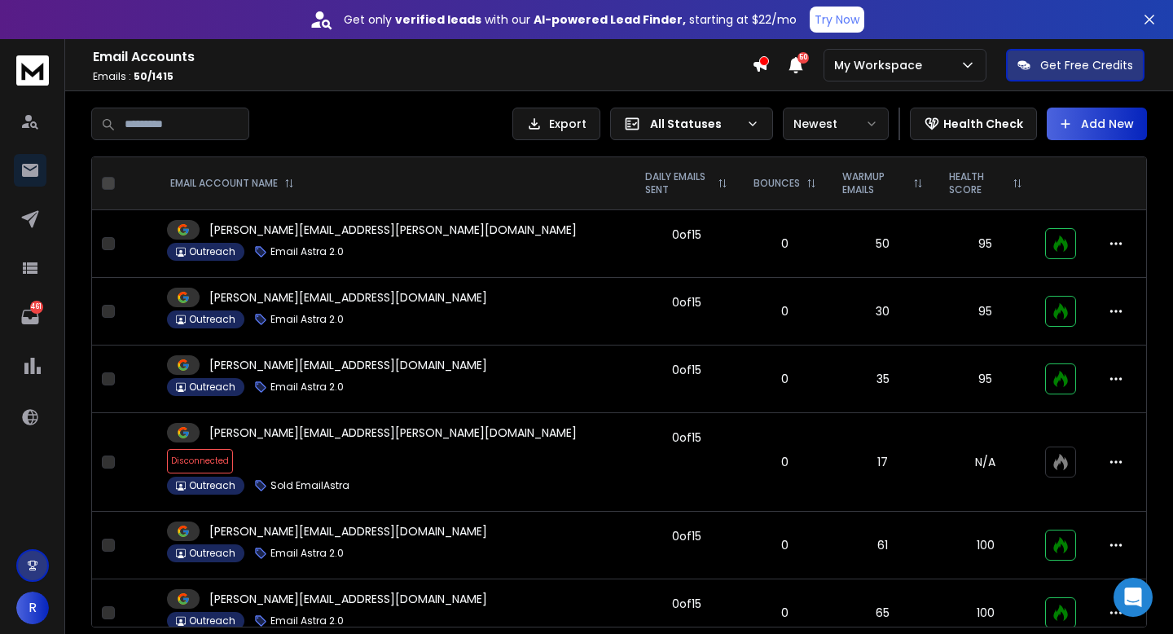
click at [222, 122] on input at bounding box center [170, 124] width 158 height 33
paste input "**********"
type input "**********"
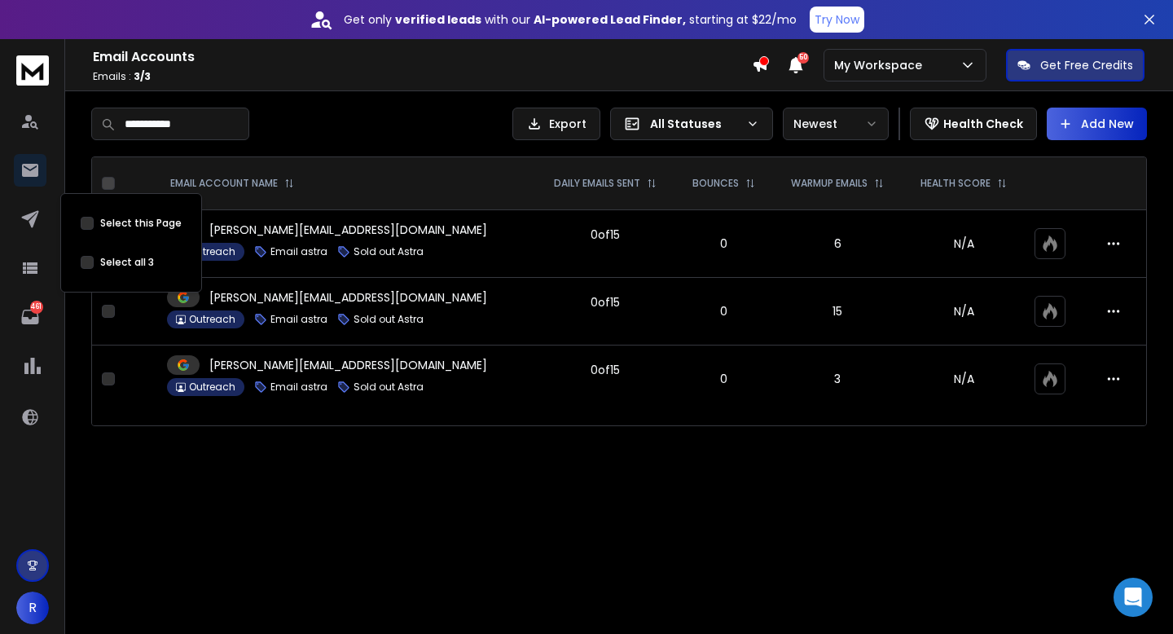
click at [111, 183] on button "Select this Page" at bounding box center [108, 183] width 13 height 13
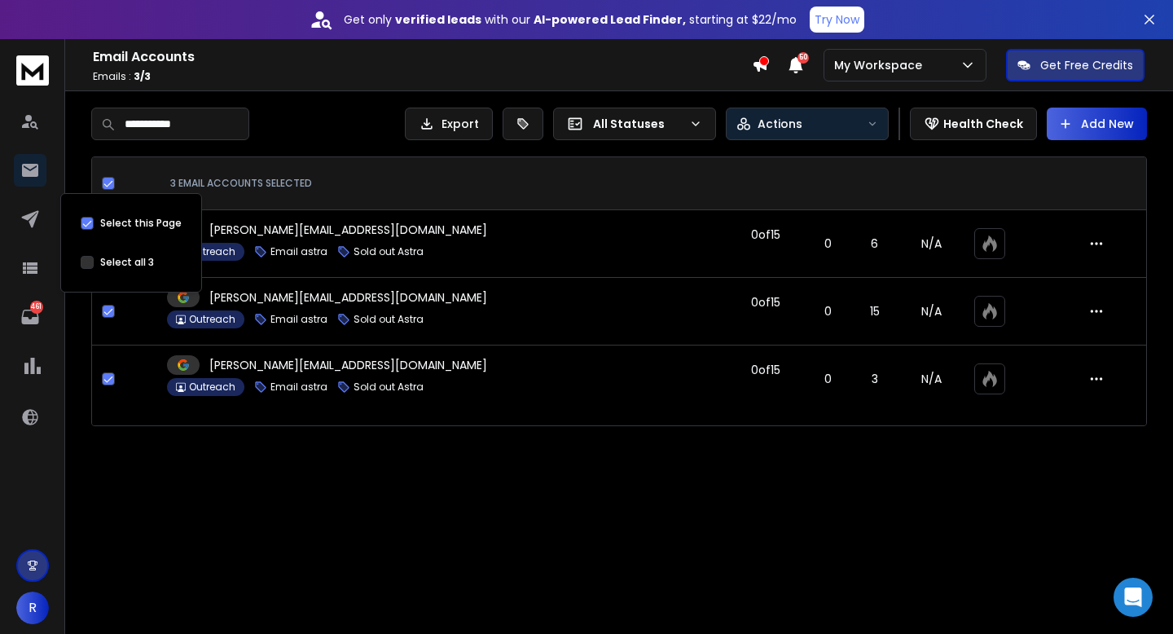
click at [786, 136] on button "Actions" at bounding box center [807, 124] width 163 height 33
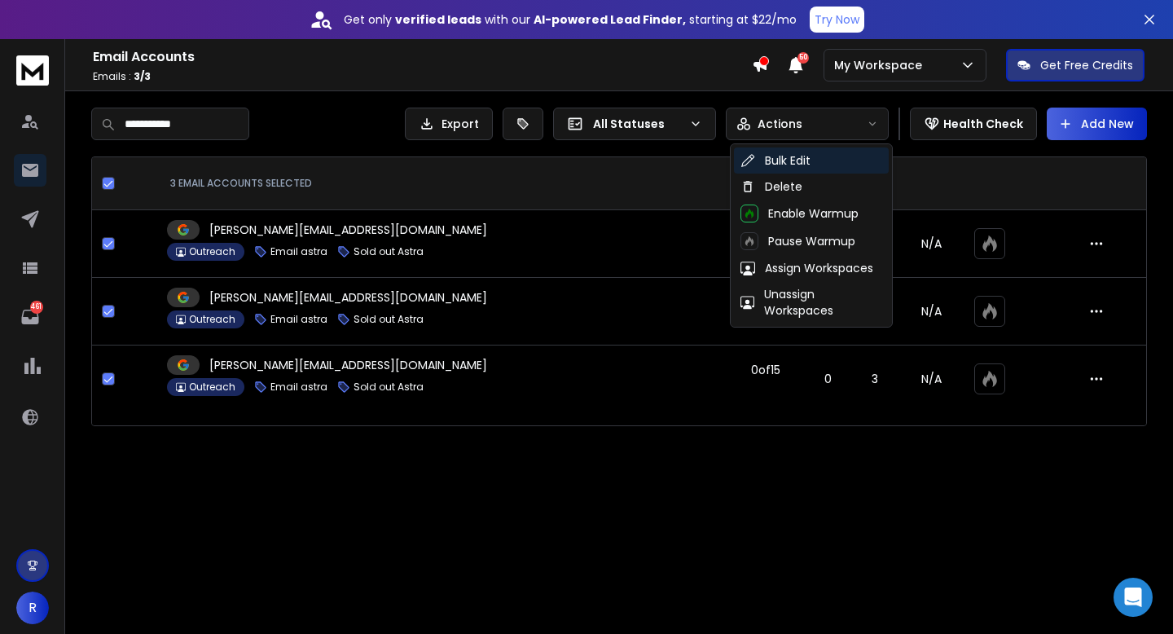
click at [786, 162] on div "Bulk Edit" at bounding box center [775, 160] width 70 height 16
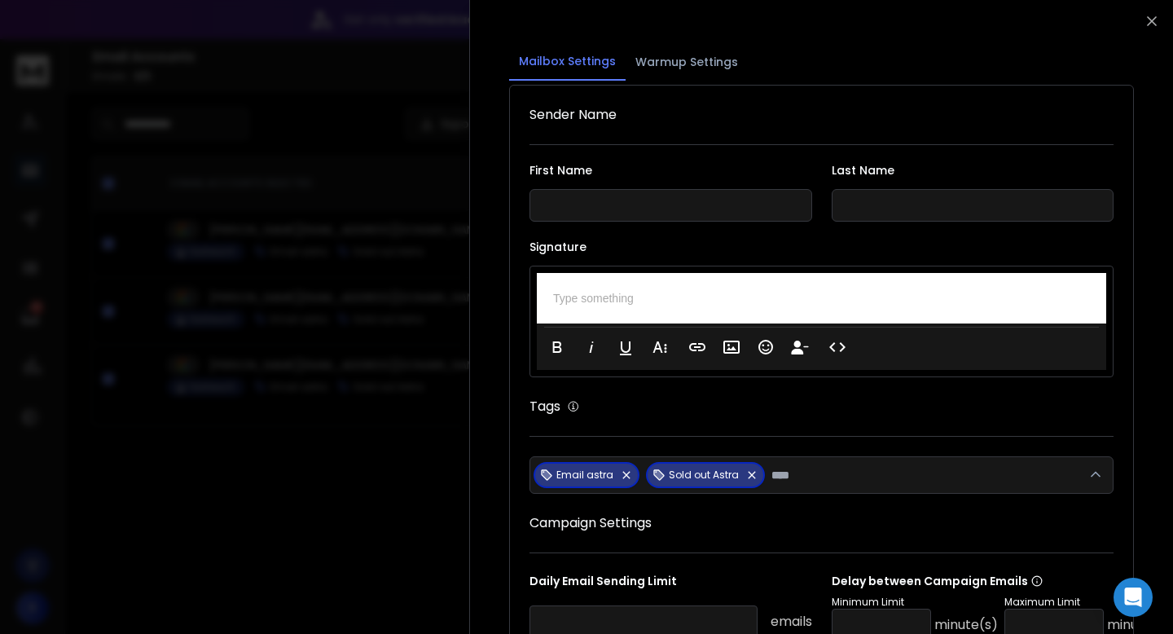
click at [748, 476] on icon at bounding box center [751, 475] width 7 height 7
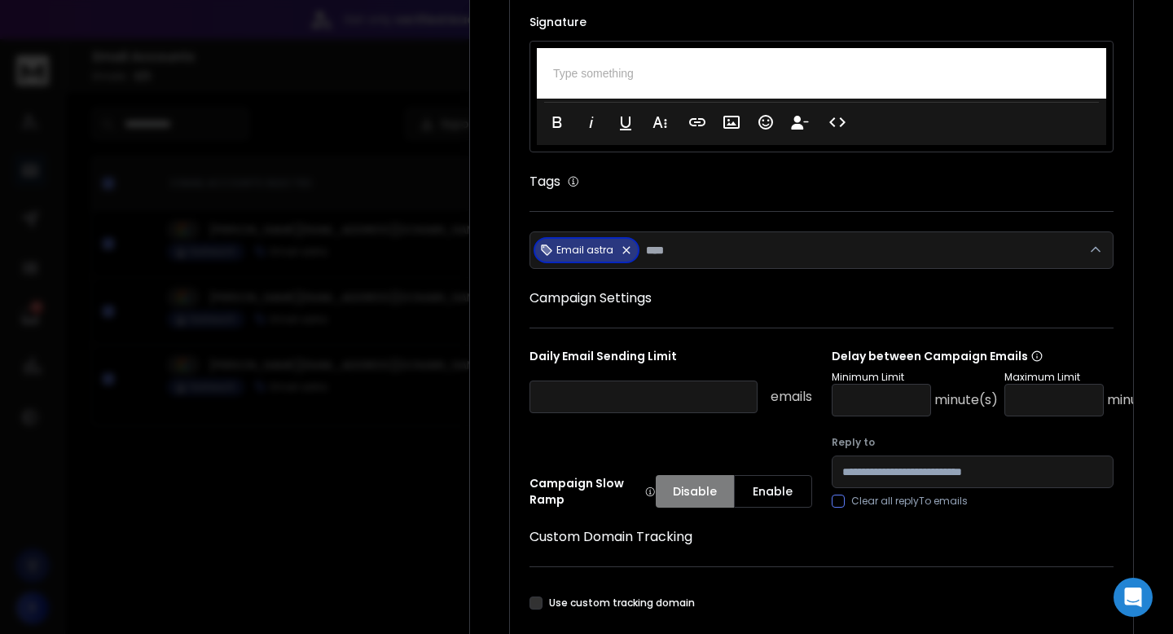
scroll to position [328, 0]
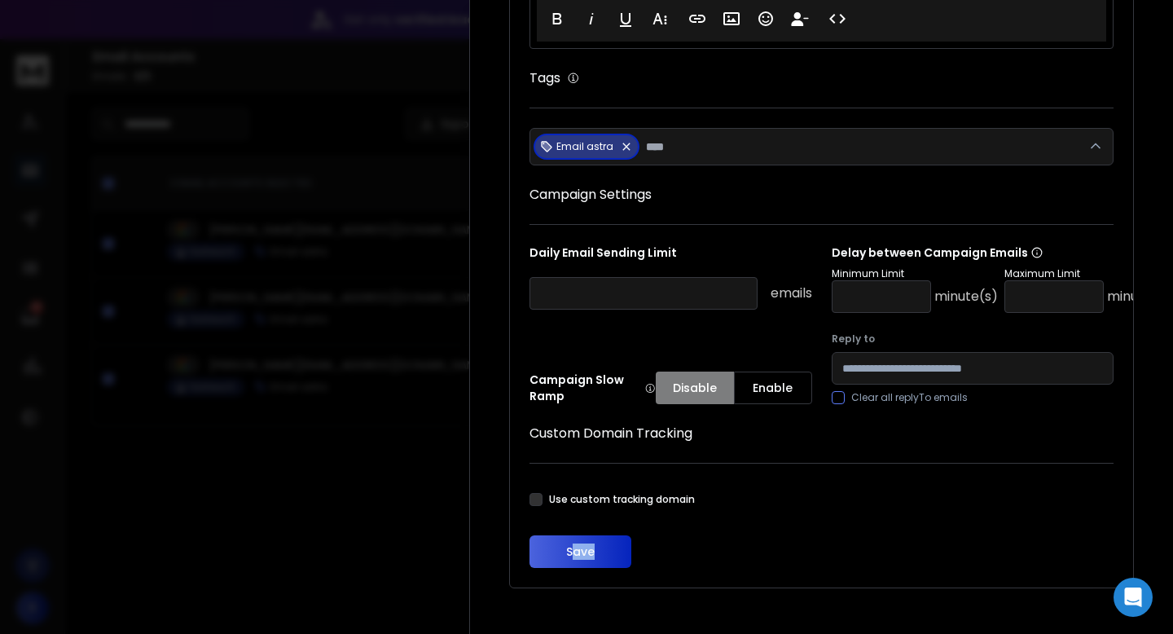
drag, startPoint x: 583, startPoint y: 573, endPoint x: 574, endPoint y: 556, distance: 18.6
click at [574, 556] on div "Sender Name First Name Last Name Signature Type something Clear Formatting Font…" at bounding box center [821, 172] width 625 height 832
click at [574, 556] on button "Save" at bounding box center [580, 551] width 102 height 33
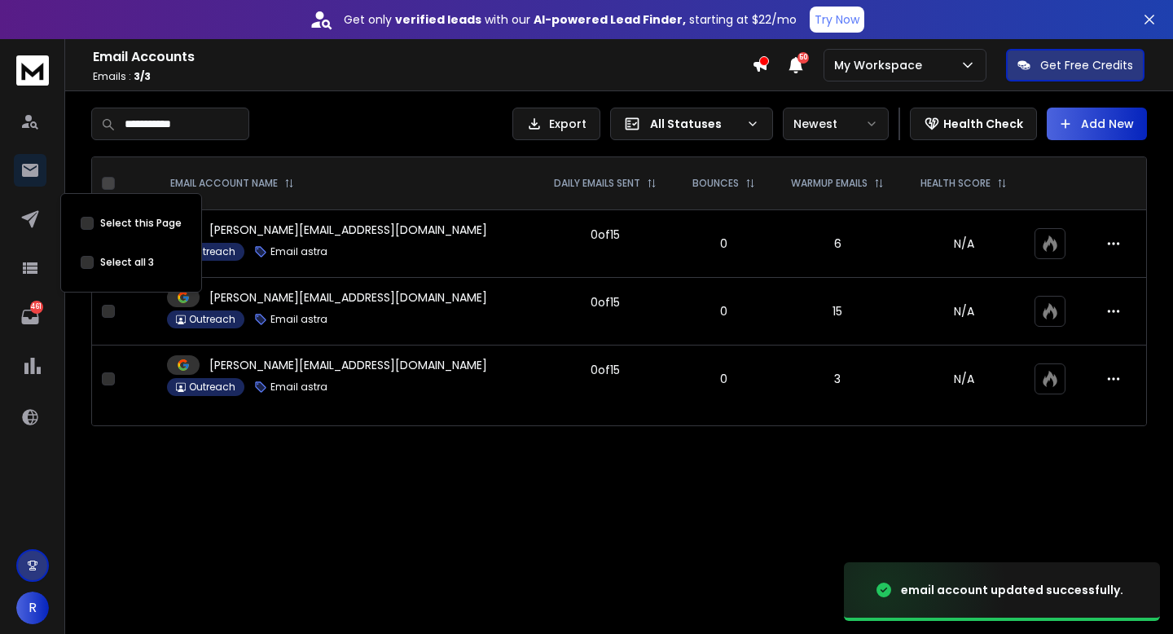
click at [114, 180] on button "Select this Page" at bounding box center [108, 183] width 13 height 13
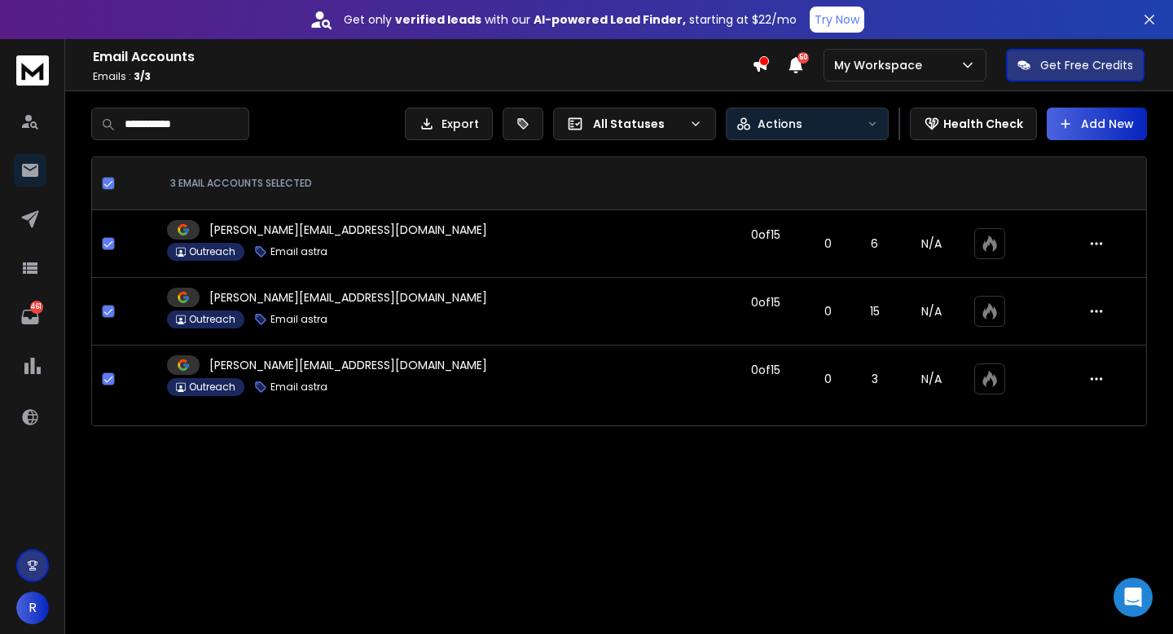
click at [797, 130] on p "Actions" at bounding box center [779, 124] width 45 height 16
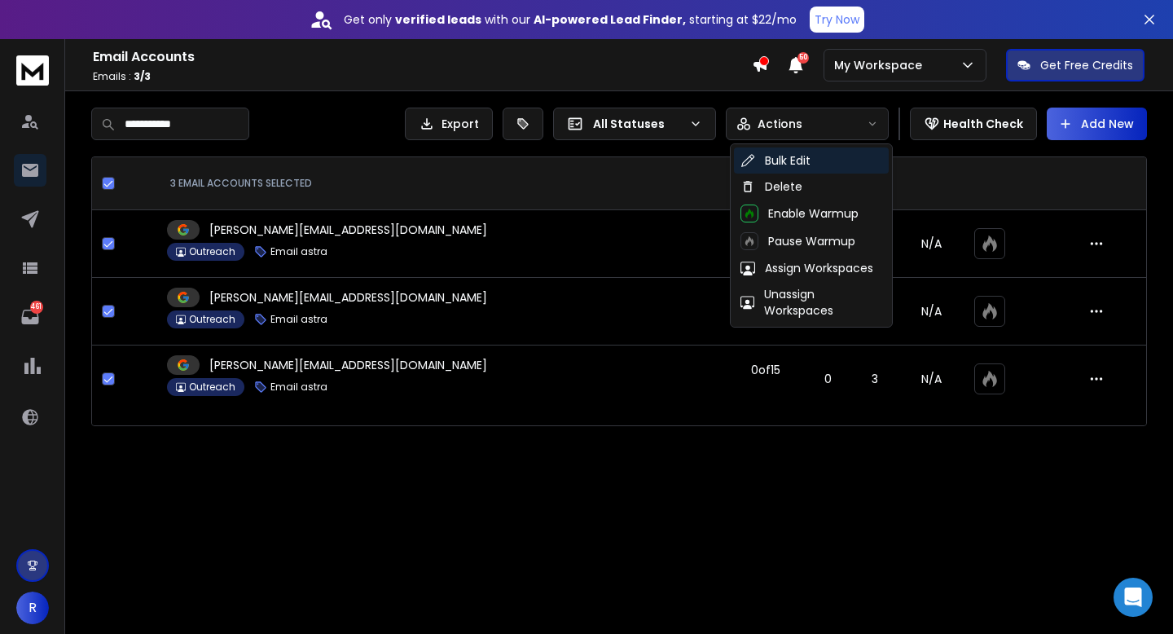
click at [797, 165] on div "Bulk Edit" at bounding box center [775, 160] width 70 height 16
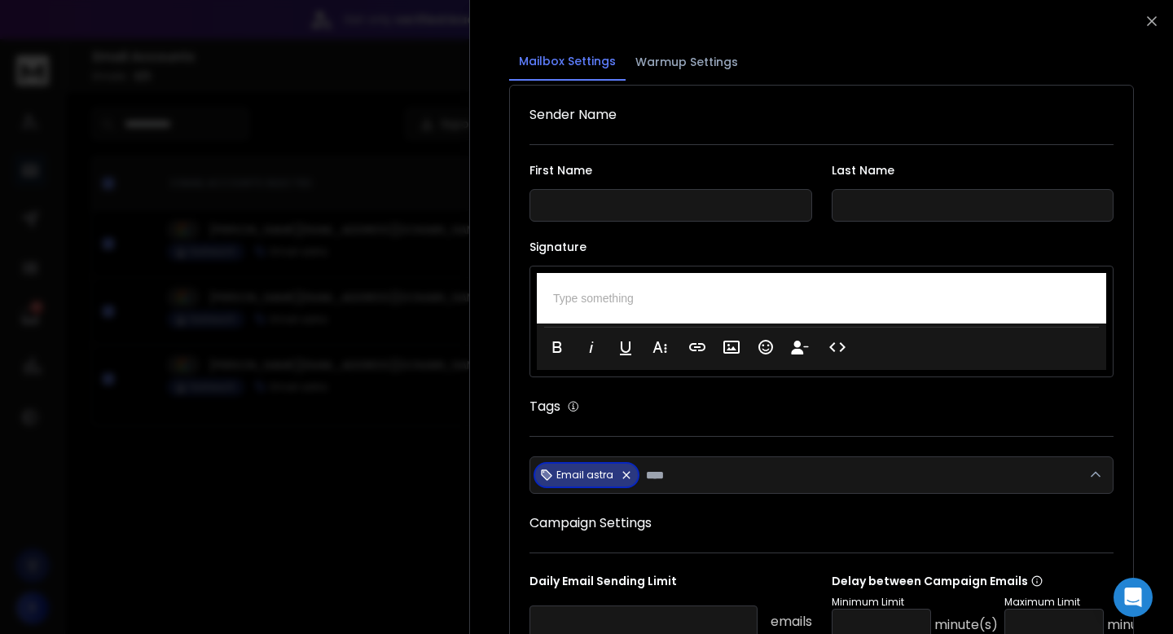
click at [431, 179] on div at bounding box center [586, 317] width 1173 height 634
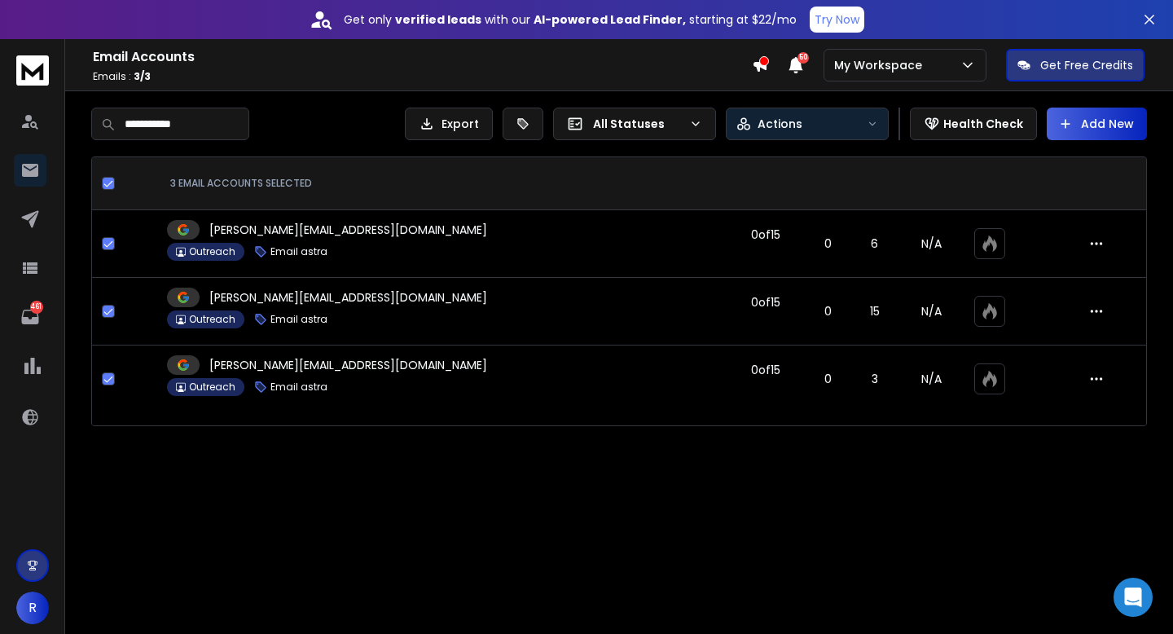
click at [775, 125] on p "Actions" at bounding box center [779, 124] width 45 height 16
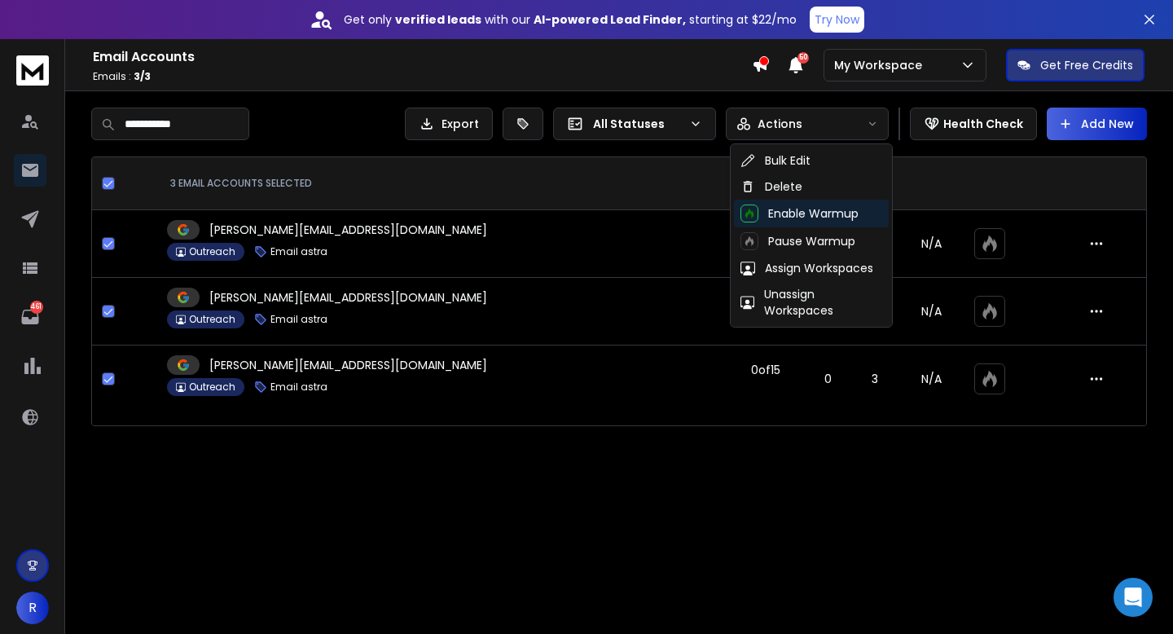
click at [790, 211] on div "Enable Warmup" at bounding box center [799, 213] width 118 height 18
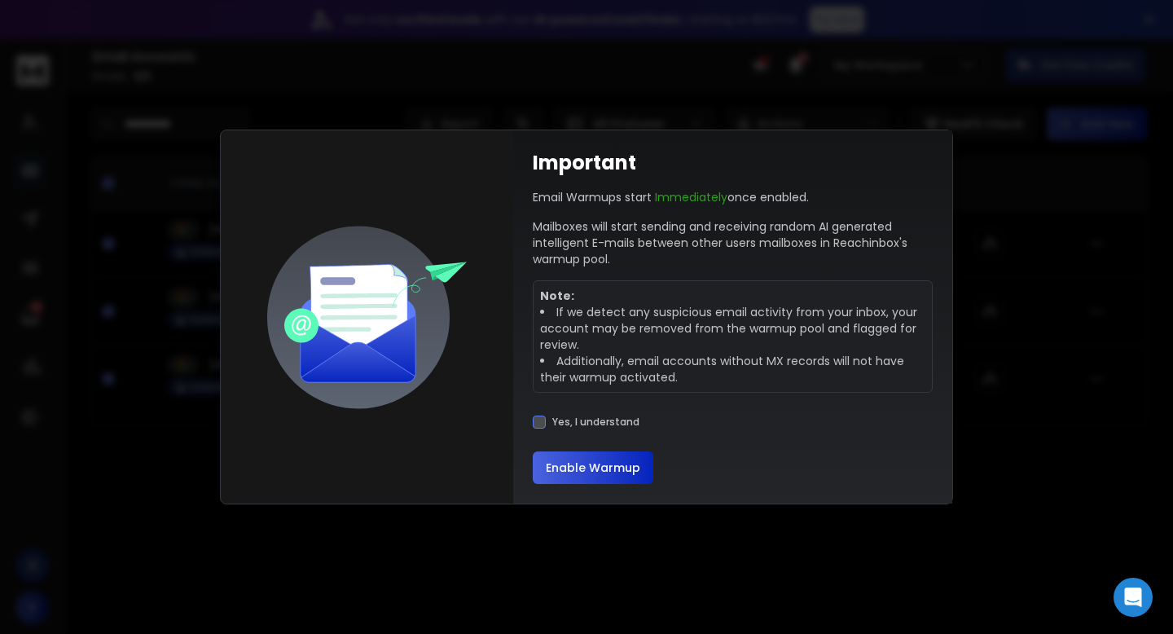
click at [538, 419] on button "Yes, I understand" at bounding box center [539, 421] width 13 height 13
click at [567, 464] on button "Enable Warmup" at bounding box center [593, 467] width 121 height 33
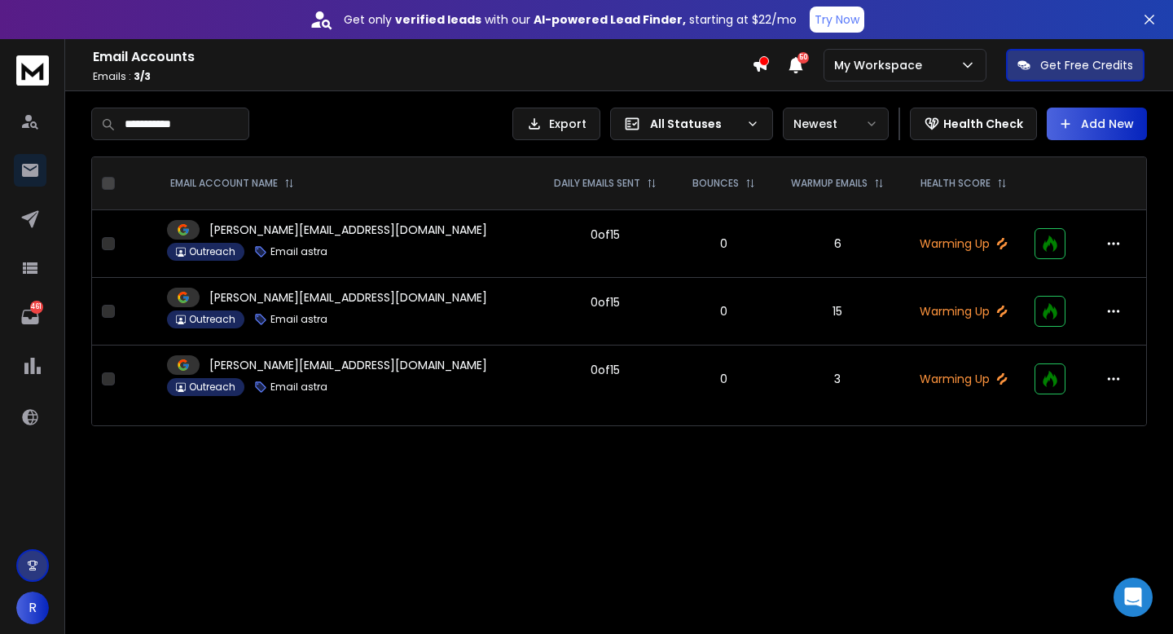
drag, startPoint x: 208, startPoint y: 131, endPoint x: 109, endPoint y: 107, distance: 101.5
click at [109, 108] on input "**********" at bounding box center [170, 124] width 158 height 33
paste input
type input "**********"
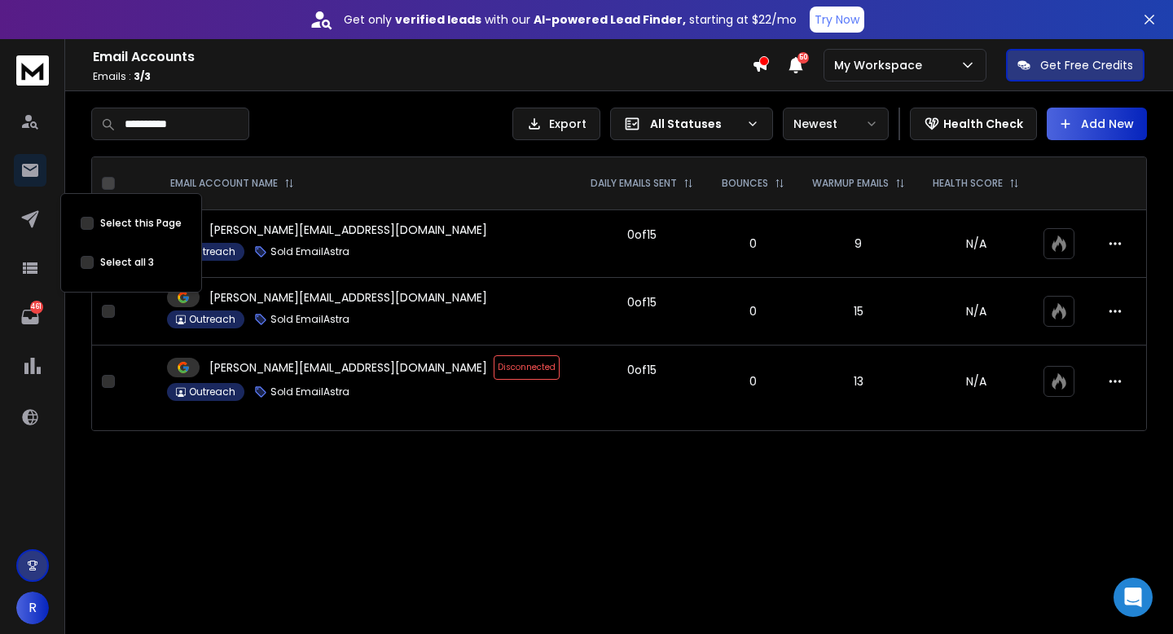
click at [108, 189] on button "Select this Page" at bounding box center [108, 183] width 13 height 13
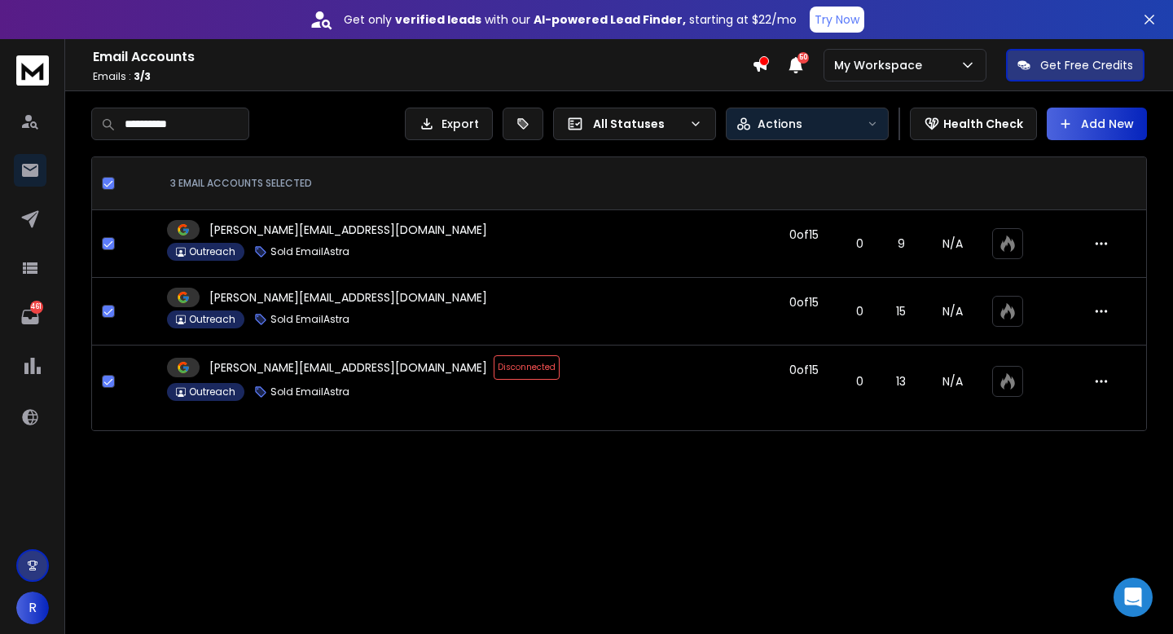
click at [819, 124] on div "Actions" at bounding box center [798, 124] width 124 height 16
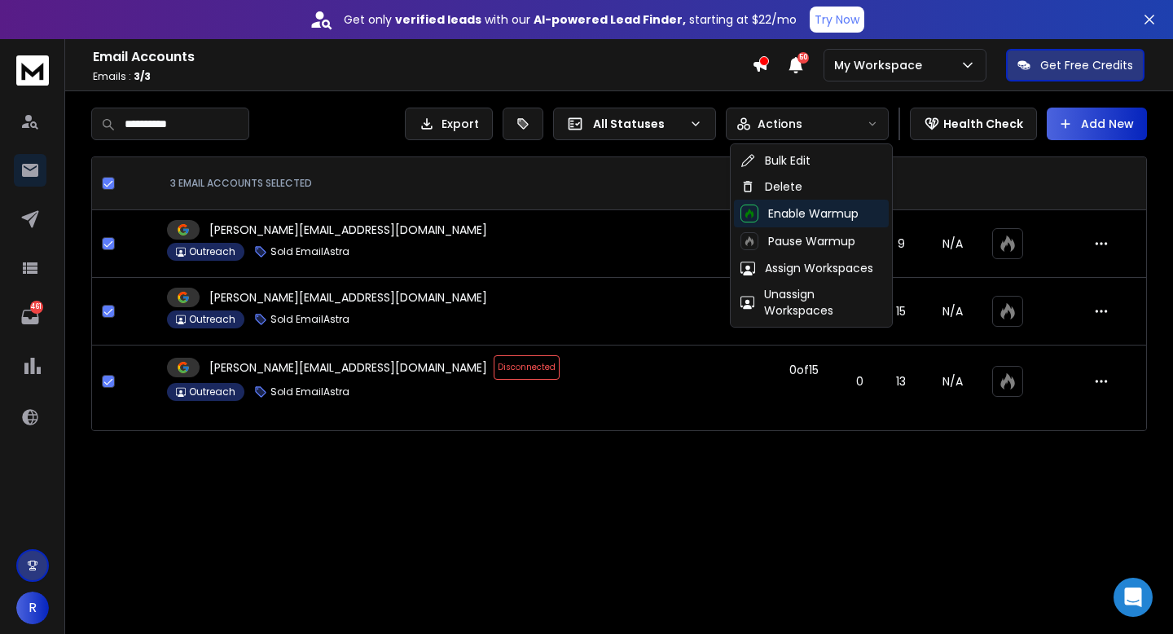
click at [795, 215] on div "Enable Warmup" at bounding box center [799, 213] width 118 height 18
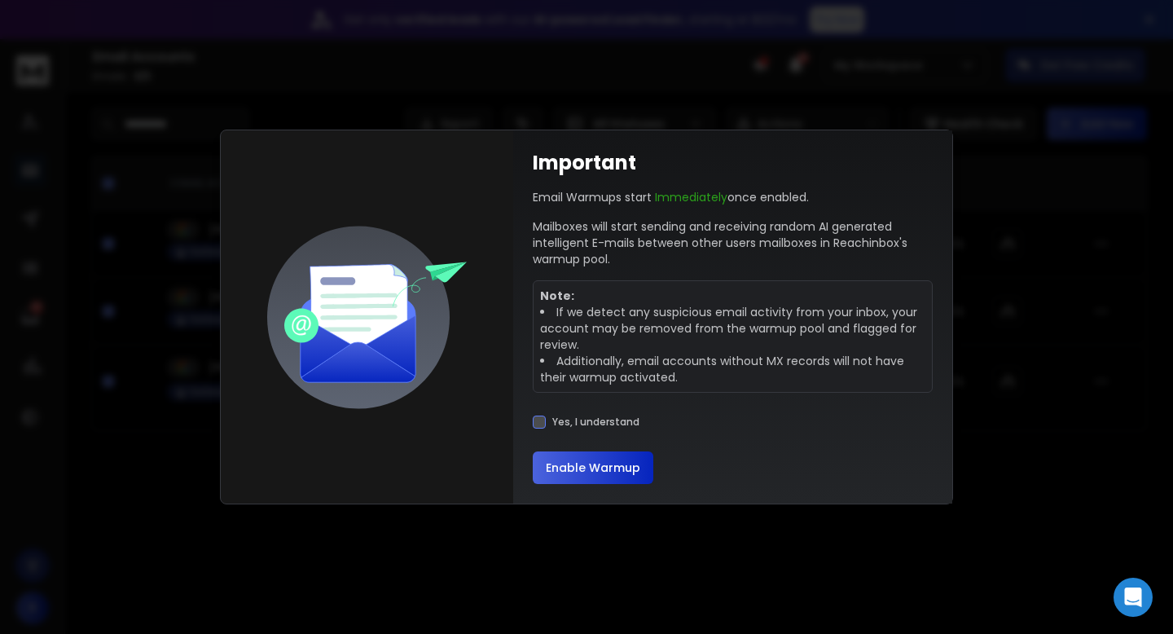
click at [540, 428] on button "Yes, I understand" at bounding box center [539, 421] width 13 height 13
click at [551, 463] on button "Enable Warmup" at bounding box center [593, 467] width 121 height 33
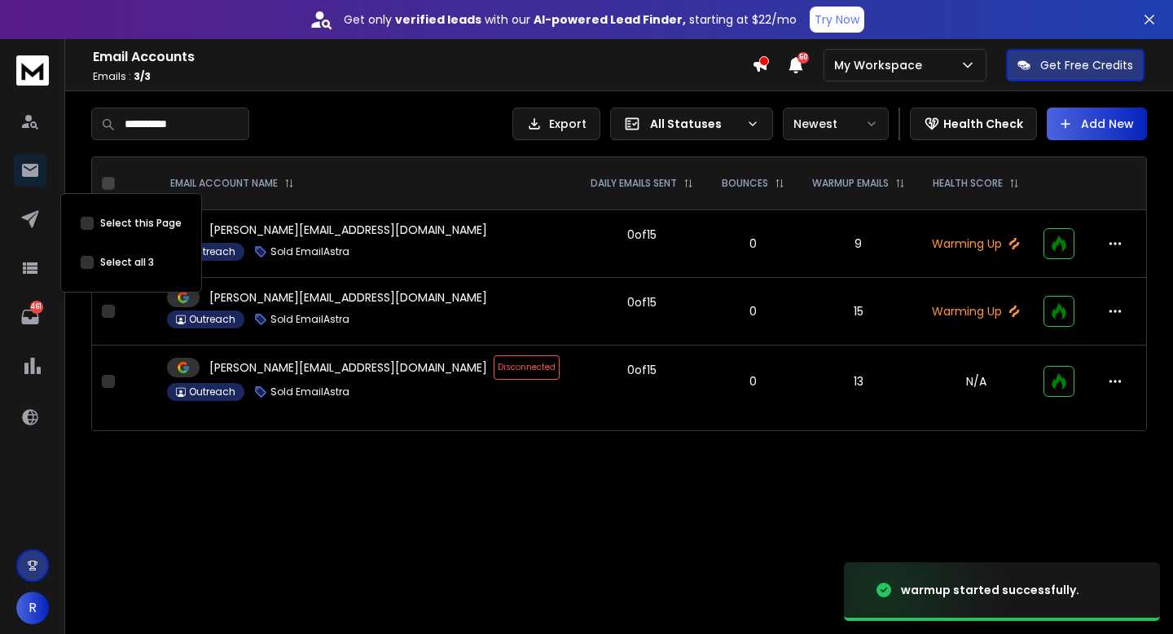
click at [115, 187] on div at bounding box center [129, 183] width 55 height 13
click at [112, 188] on button "button" at bounding box center [108, 183] width 13 height 13
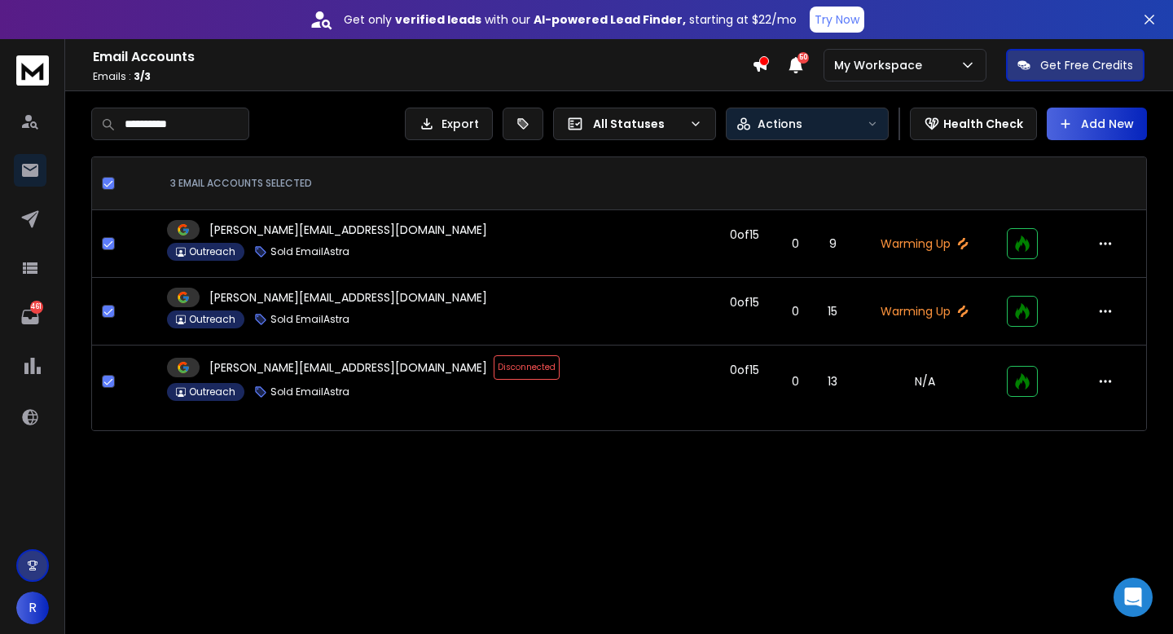
click at [807, 128] on div "Actions" at bounding box center [798, 124] width 124 height 16
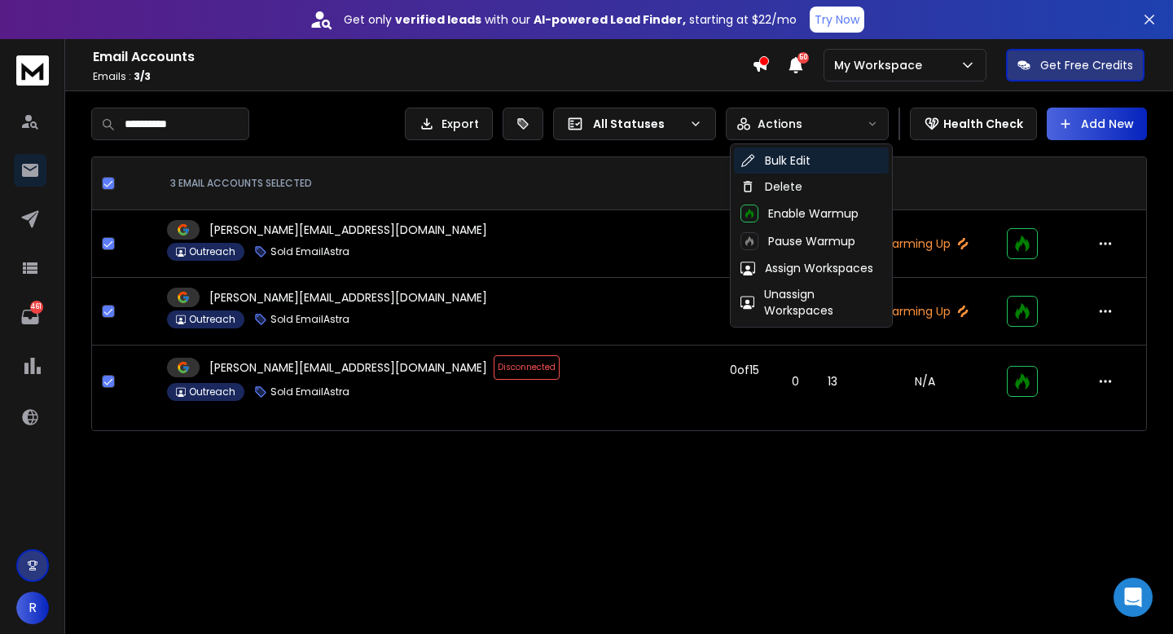
click at [780, 160] on div "Bulk Edit" at bounding box center [775, 160] width 70 height 16
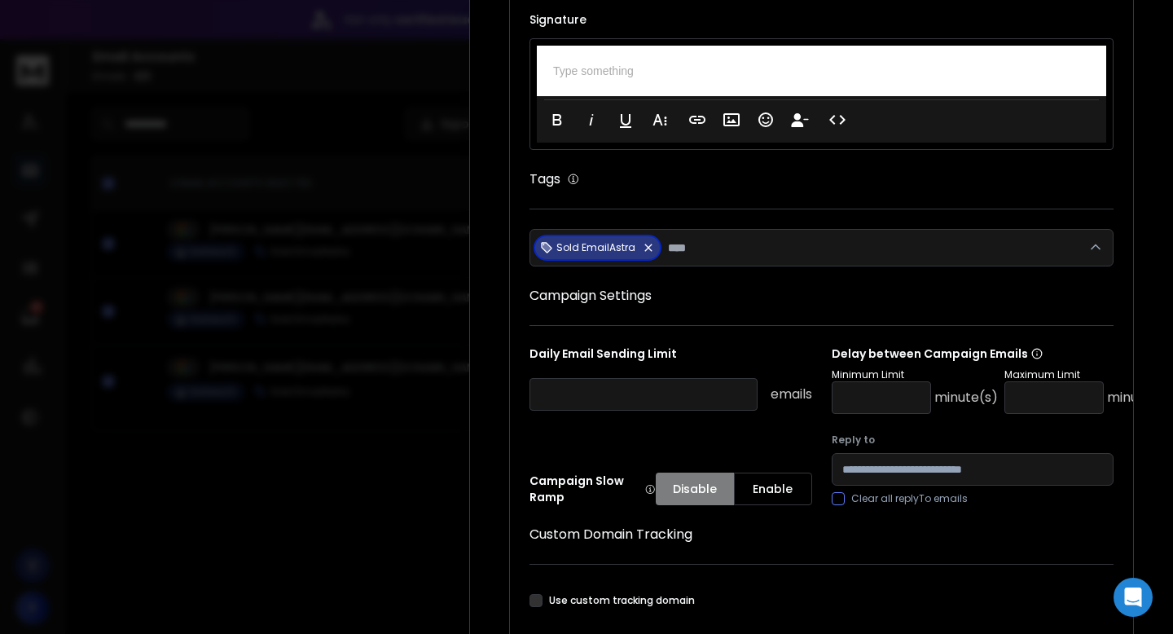
scroll to position [241, 0]
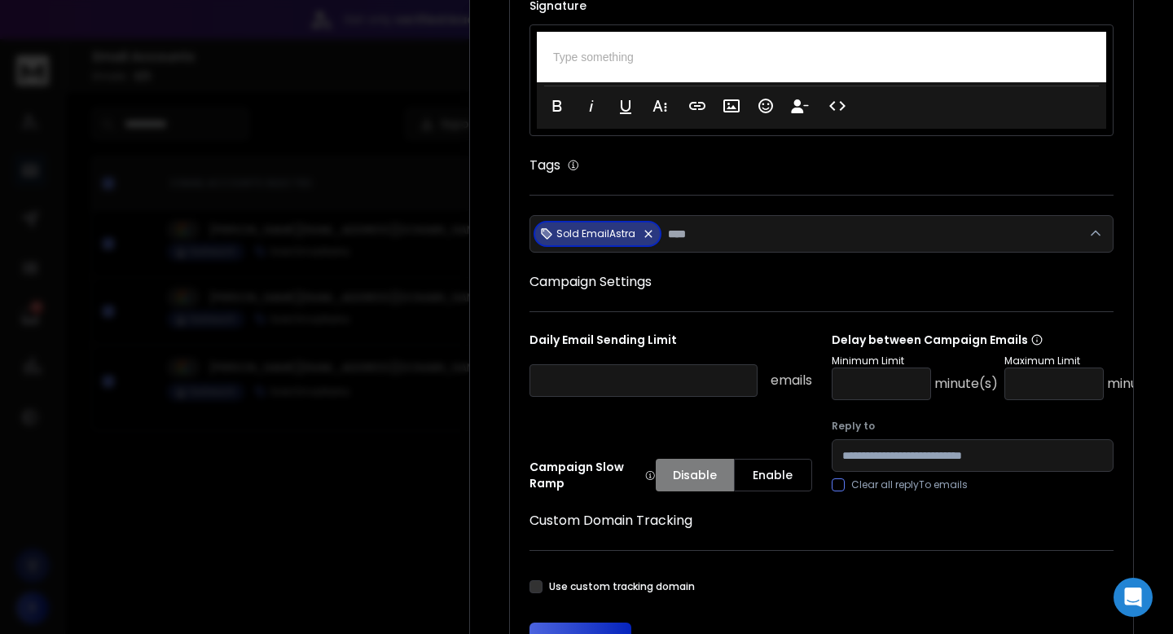
click at [643, 235] on icon at bounding box center [648, 233] width 13 height 13
click at [643, 235] on input at bounding box center [596, 233] width 127 height 29
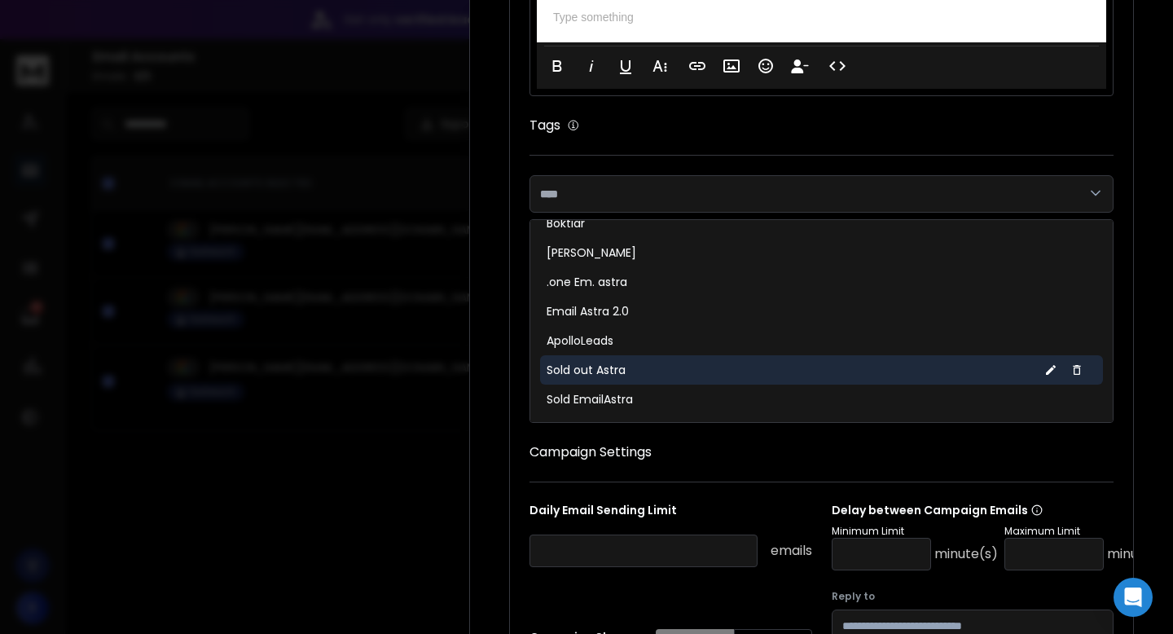
scroll to position [99, 0]
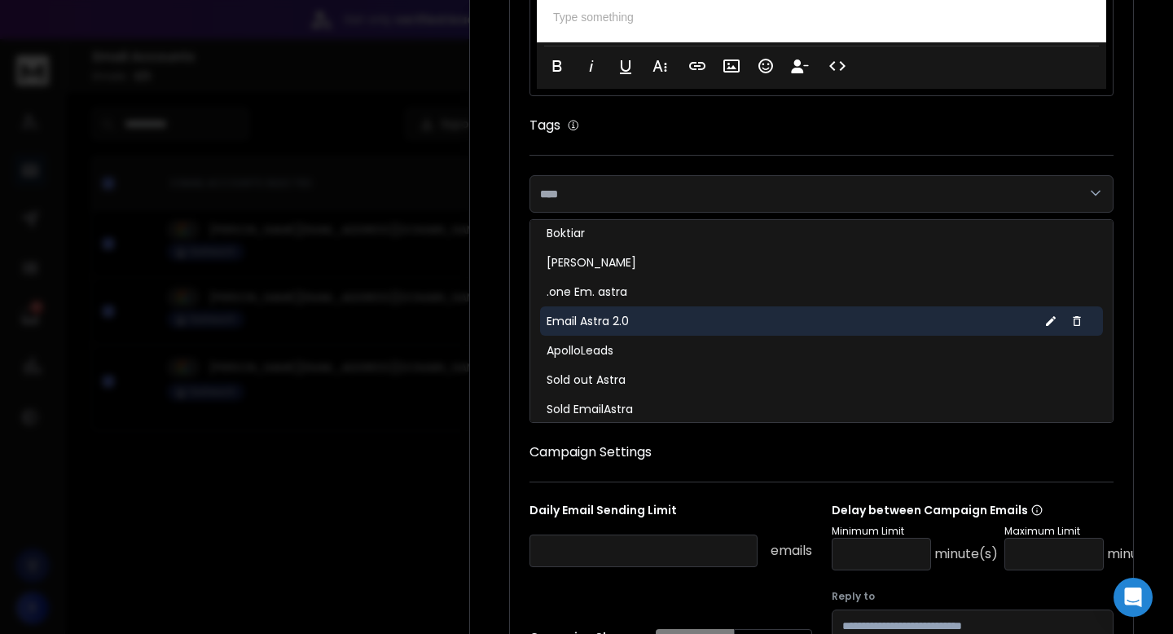
click at [643, 323] on div "Email Astra 2.0" at bounding box center [821, 320] width 563 height 29
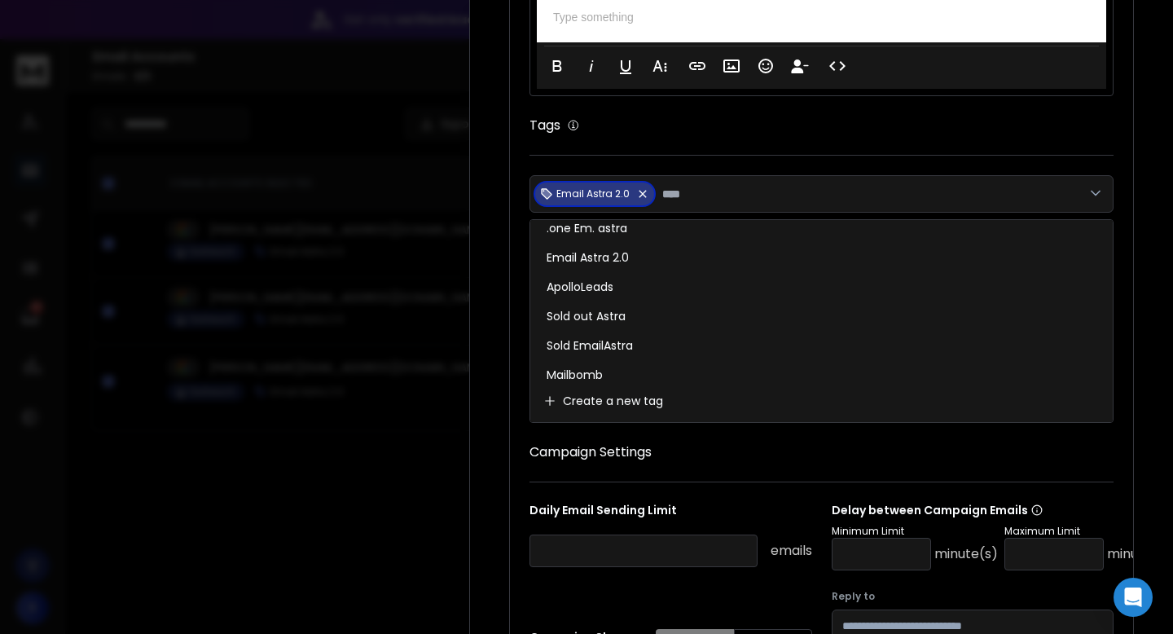
scroll to position [538, 0]
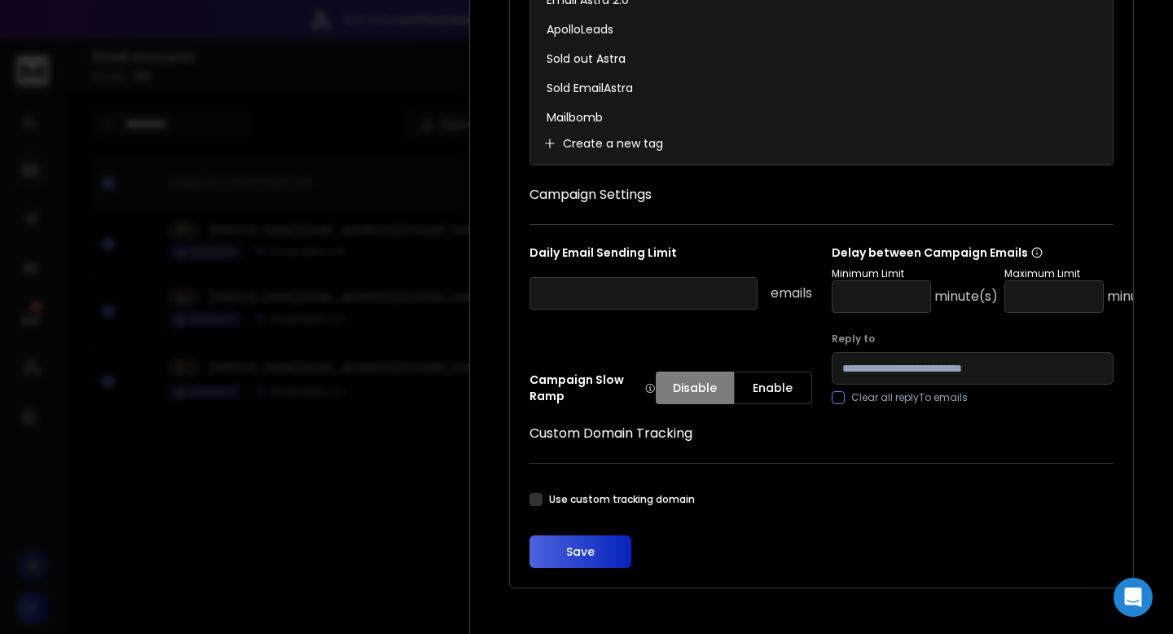
click at [590, 551] on button "Save" at bounding box center [580, 551] width 102 height 33
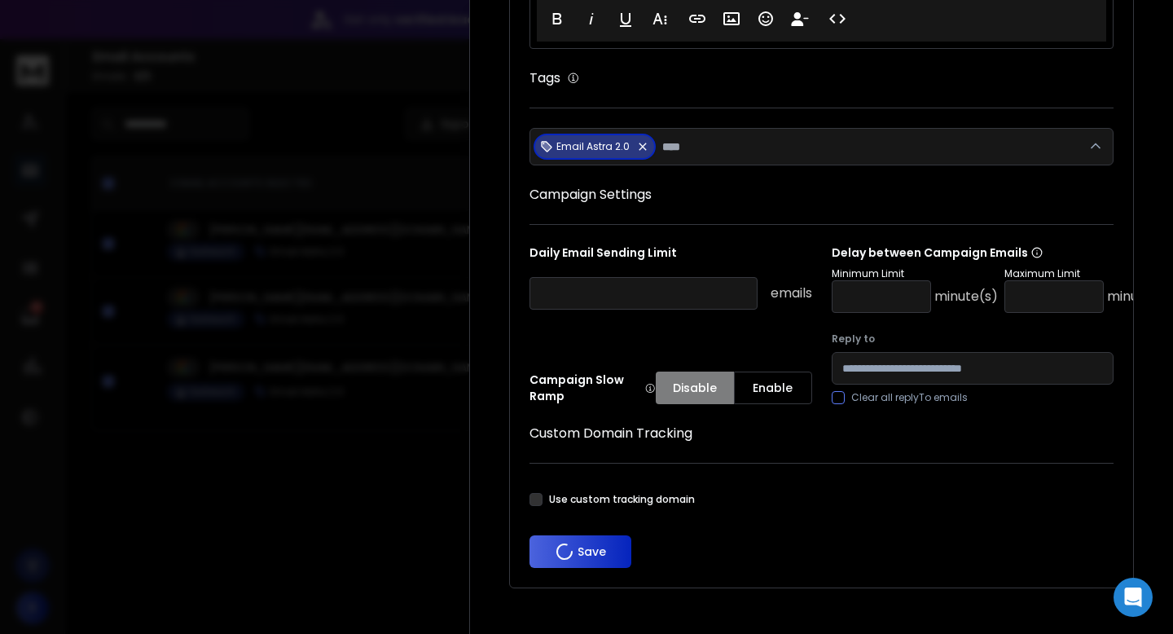
scroll to position [328, 0]
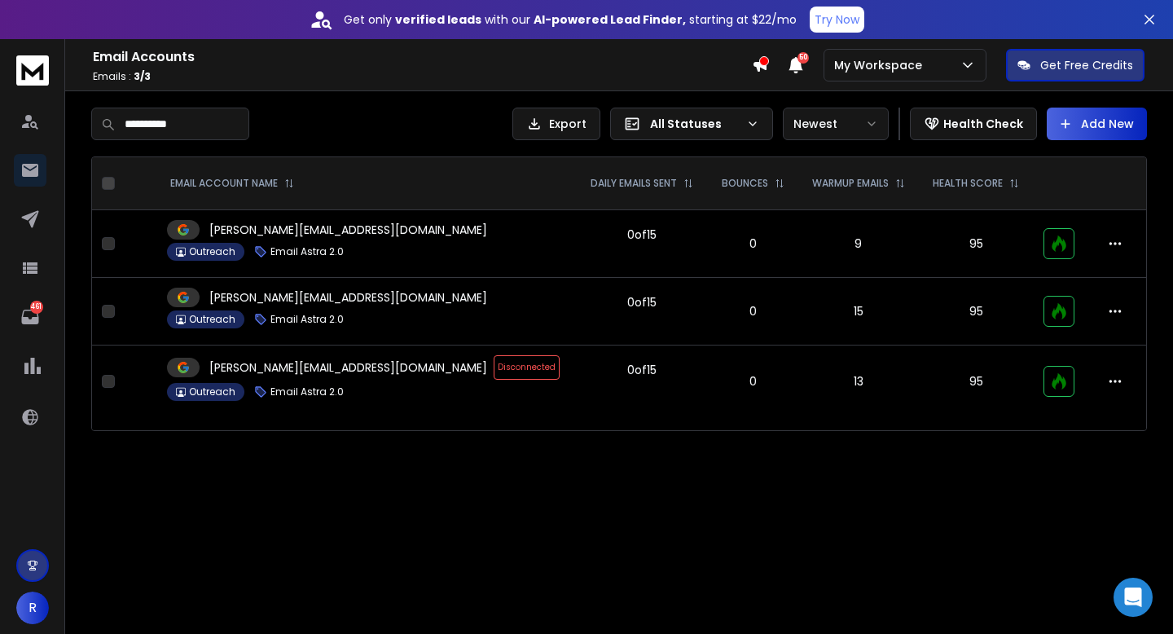
click at [194, 117] on input "**********" at bounding box center [170, 124] width 158 height 33
drag, startPoint x: 197, startPoint y: 126, endPoint x: 112, endPoint y: 108, distance: 87.4
click at [112, 108] on input "**********" at bounding box center [170, 124] width 158 height 33
paste input
type input "*********"
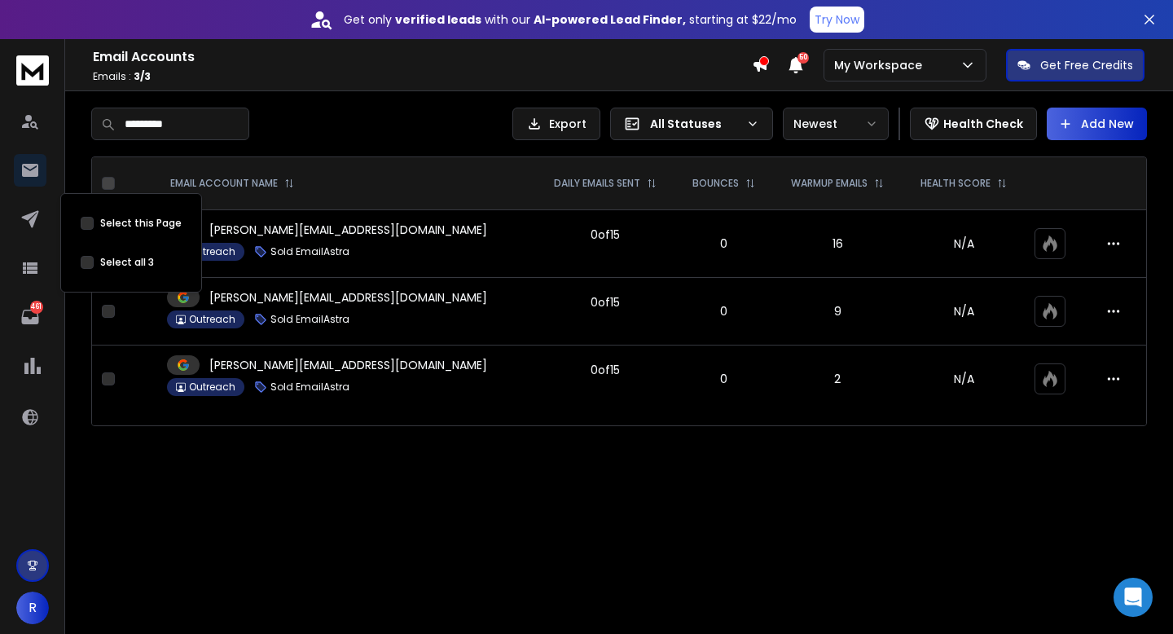
click at [112, 184] on button "Select this Page" at bounding box center [108, 183] width 13 height 13
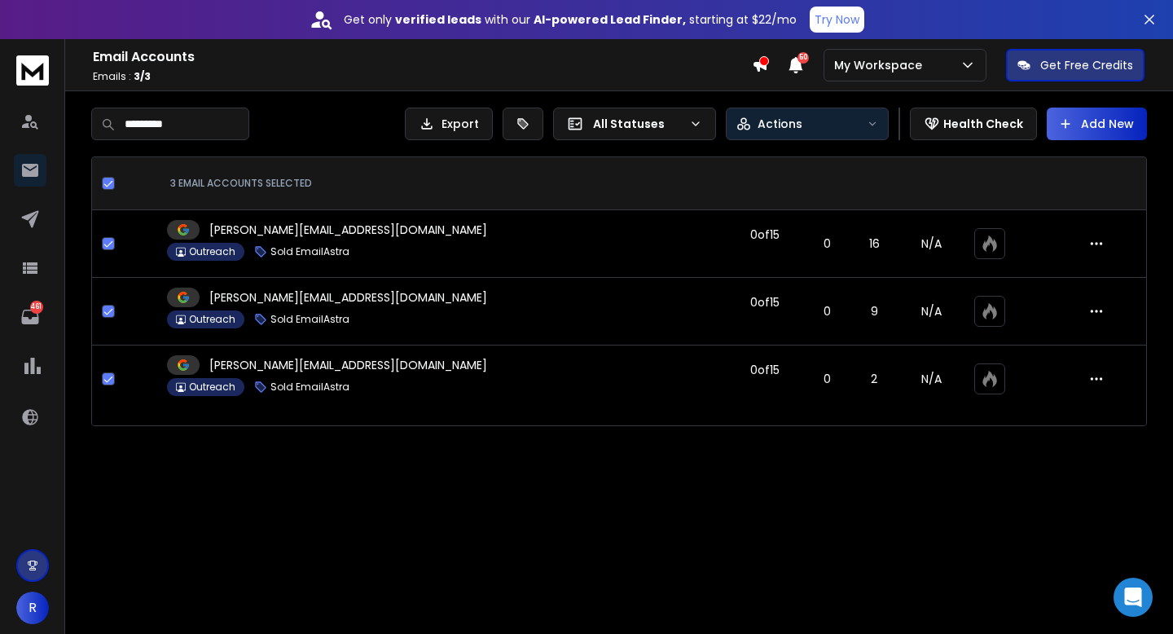
click at [849, 136] on button "Actions" at bounding box center [807, 124] width 163 height 33
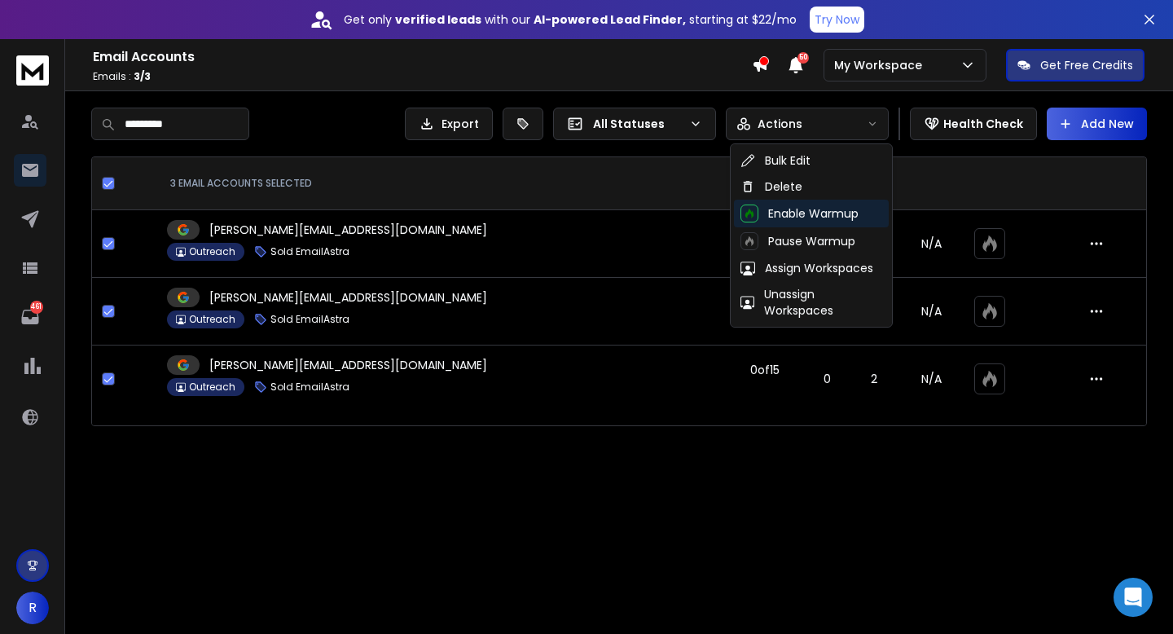
click at [824, 213] on div "Enable Warmup" at bounding box center [799, 213] width 118 height 18
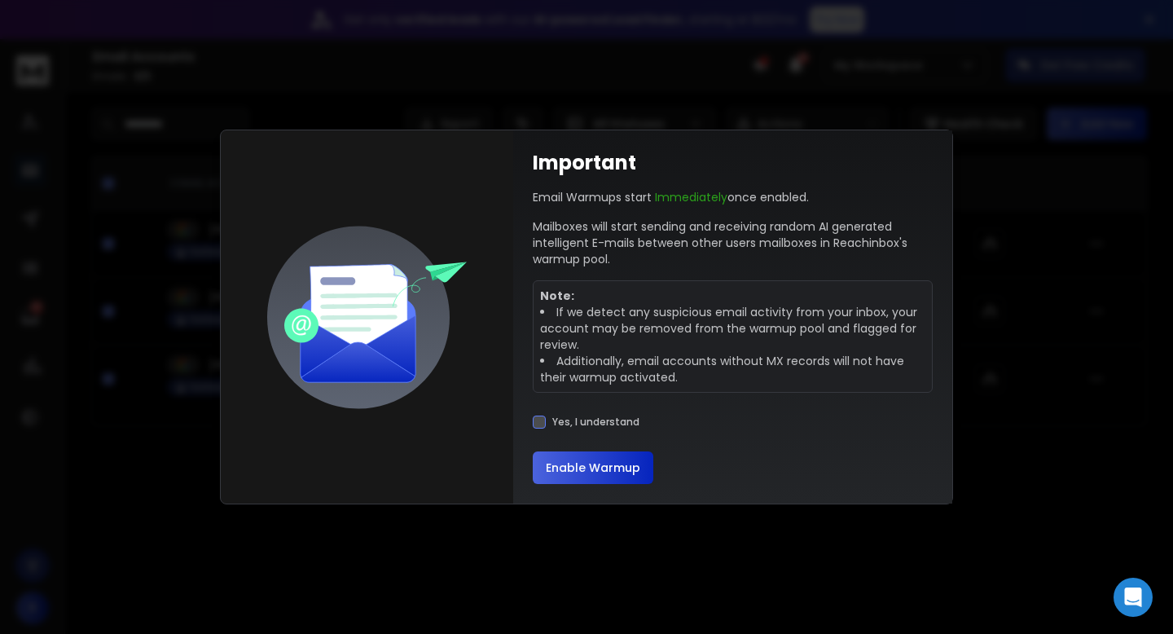
click at [534, 427] on button "Yes, I understand" at bounding box center [539, 421] width 13 height 13
click at [560, 458] on button "Enable Warmup" at bounding box center [593, 467] width 121 height 33
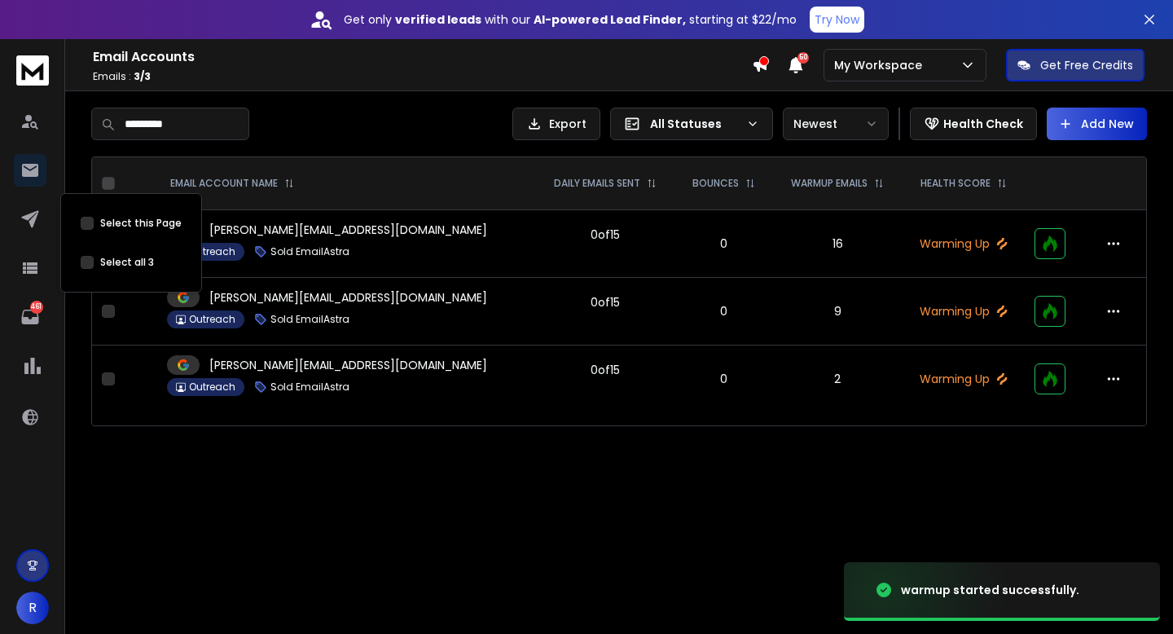
click at [113, 182] on button "Select this Page" at bounding box center [108, 183] width 13 height 13
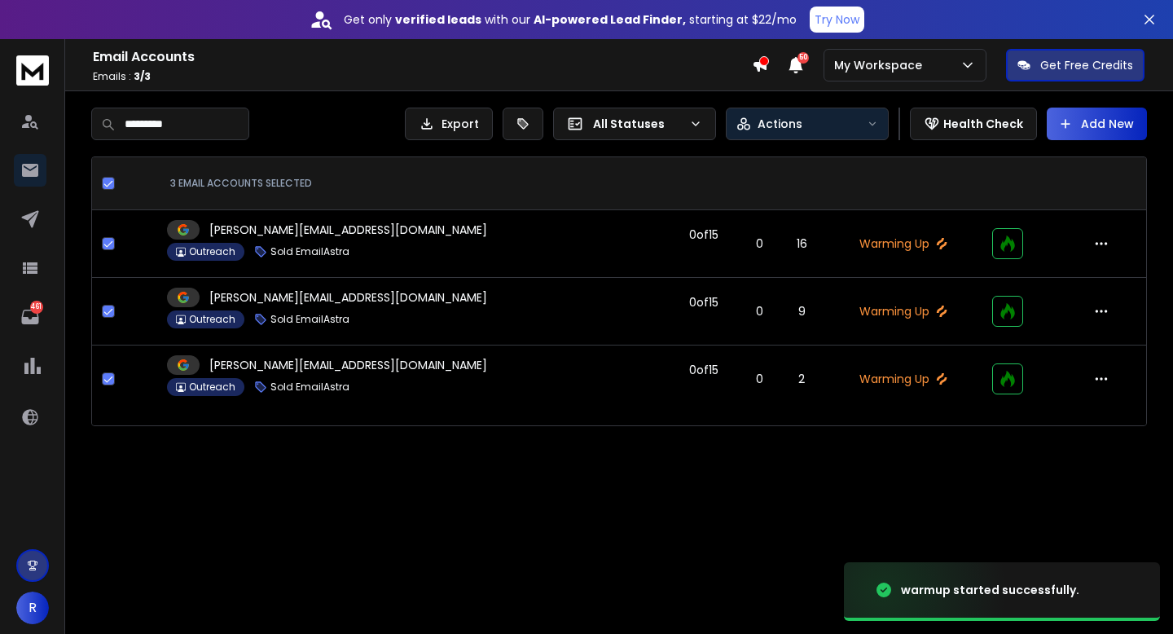
click at [874, 131] on button "Actions" at bounding box center [807, 124] width 163 height 33
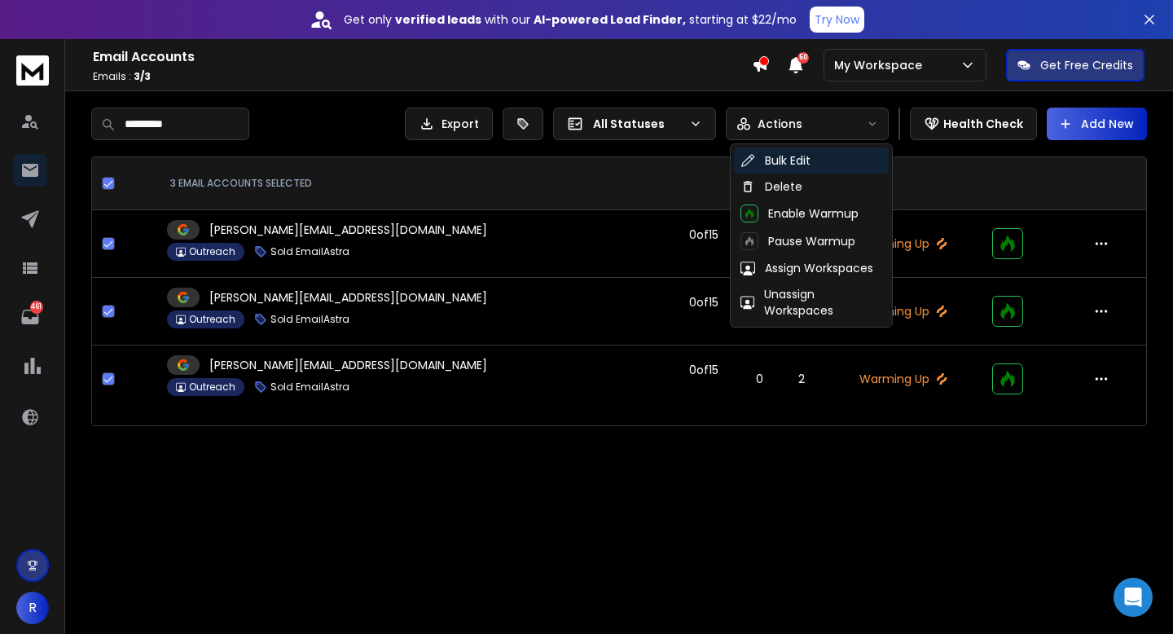
click at [812, 163] on div "Bulk Edit" at bounding box center [811, 160] width 155 height 26
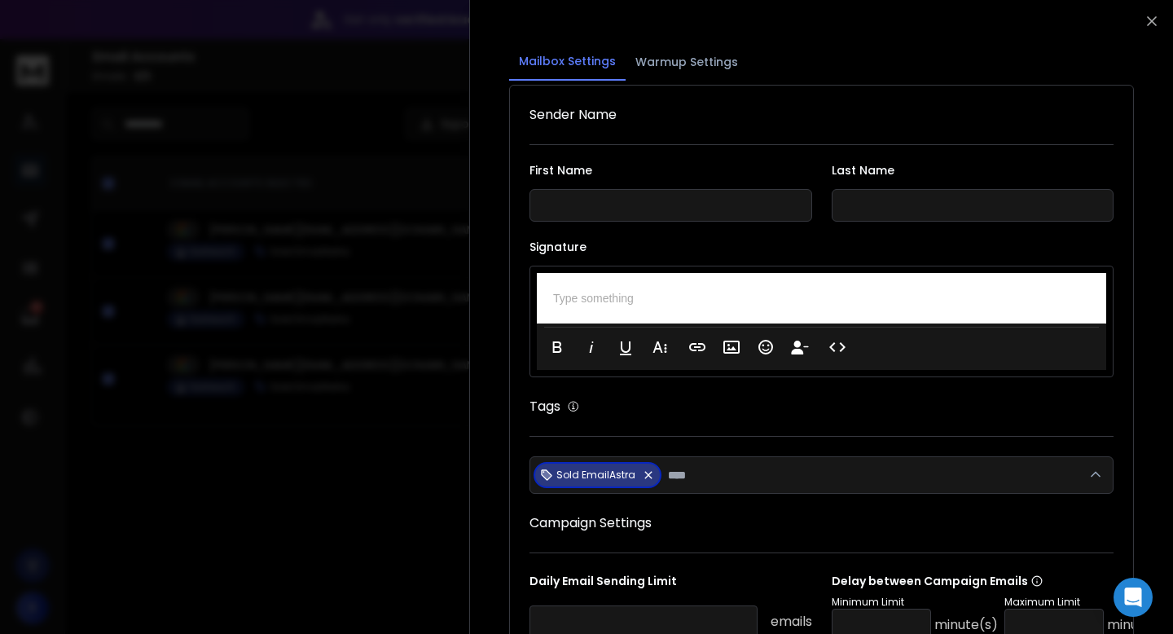
scroll to position [104, 0]
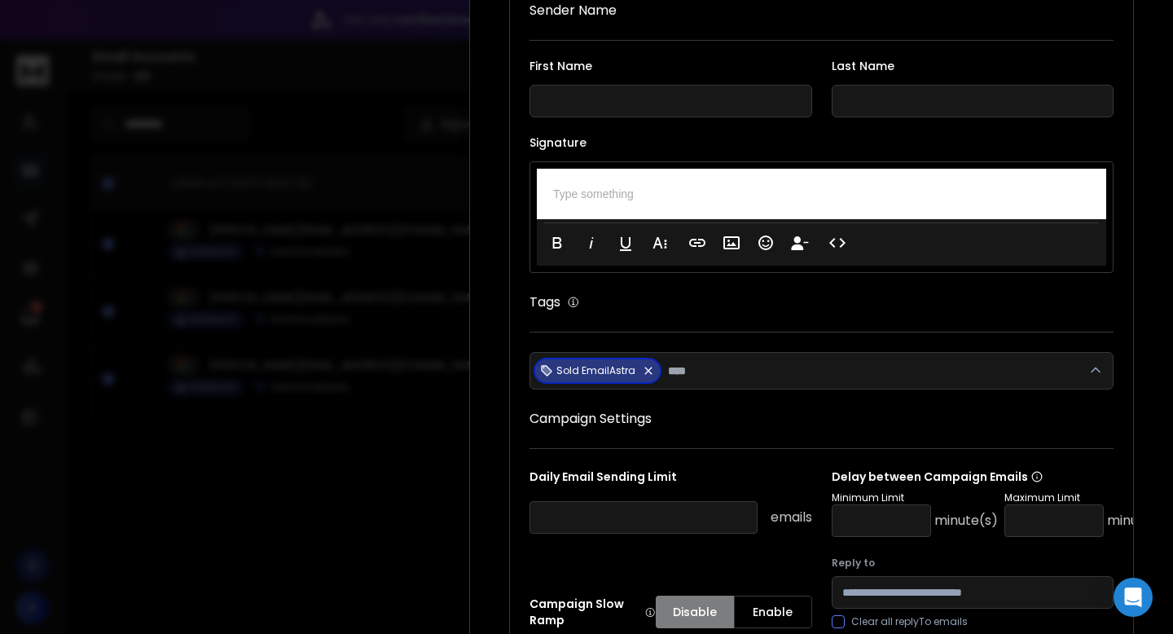
click at [643, 367] on icon at bounding box center [648, 370] width 13 height 13
click at [643, 367] on input at bounding box center [596, 370] width 127 height 29
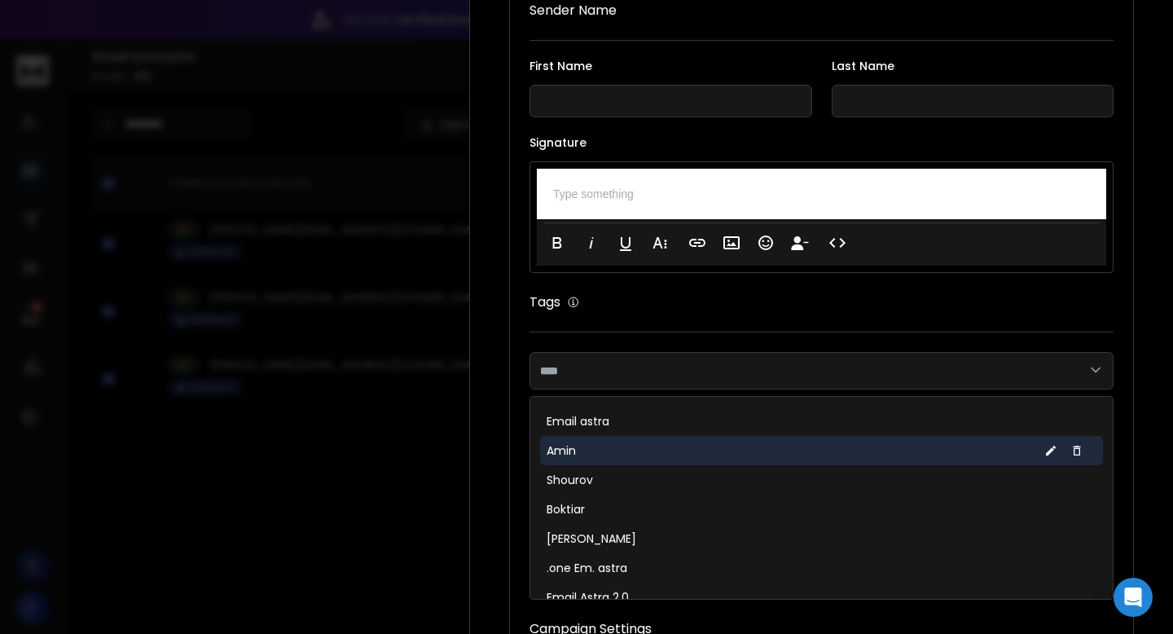
scroll to position [163, 0]
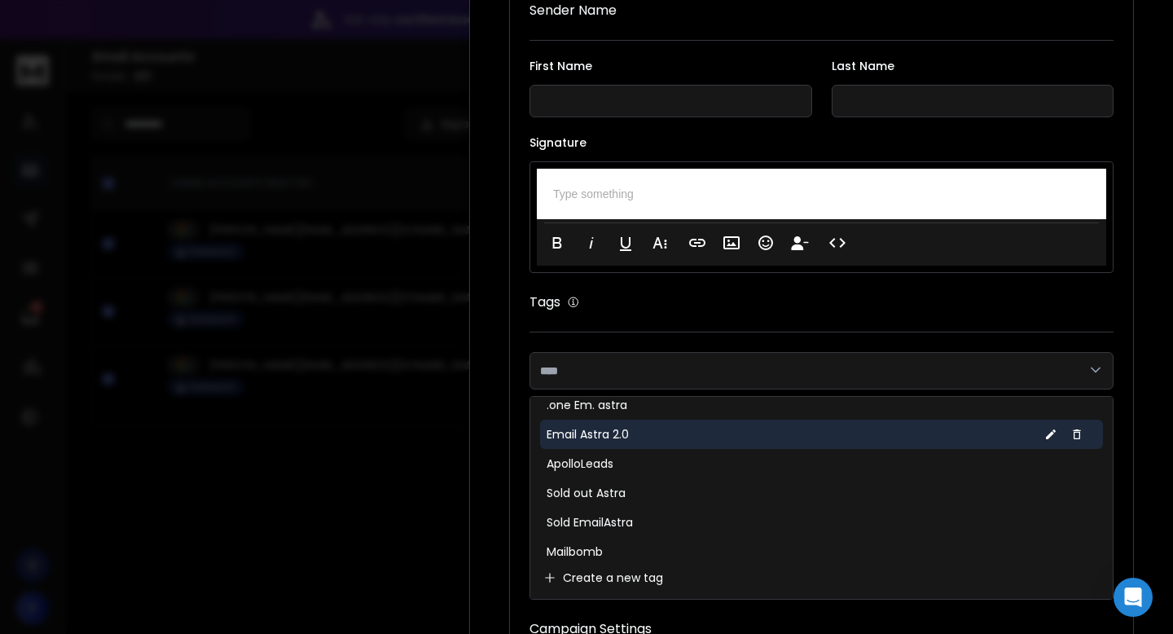
click at [632, 436] on div "Email Astra 2.0" at bounding box center [821, 433] width 563 height 29
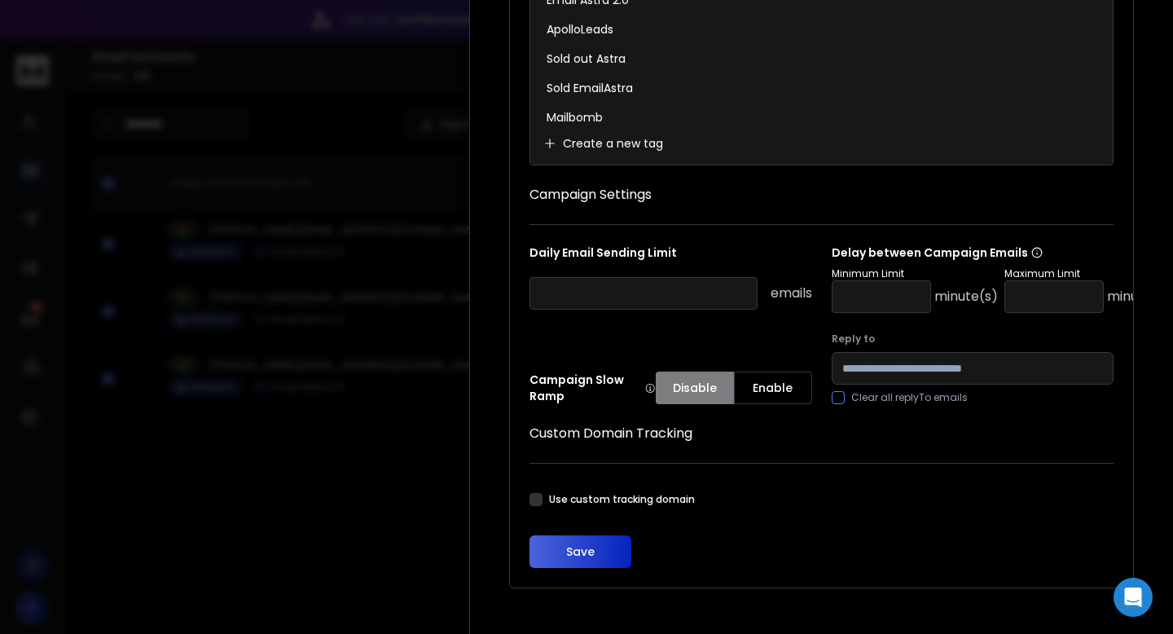
click at [602, 552] on button "Save" at bounding box center [580, 551] width 102 height 33
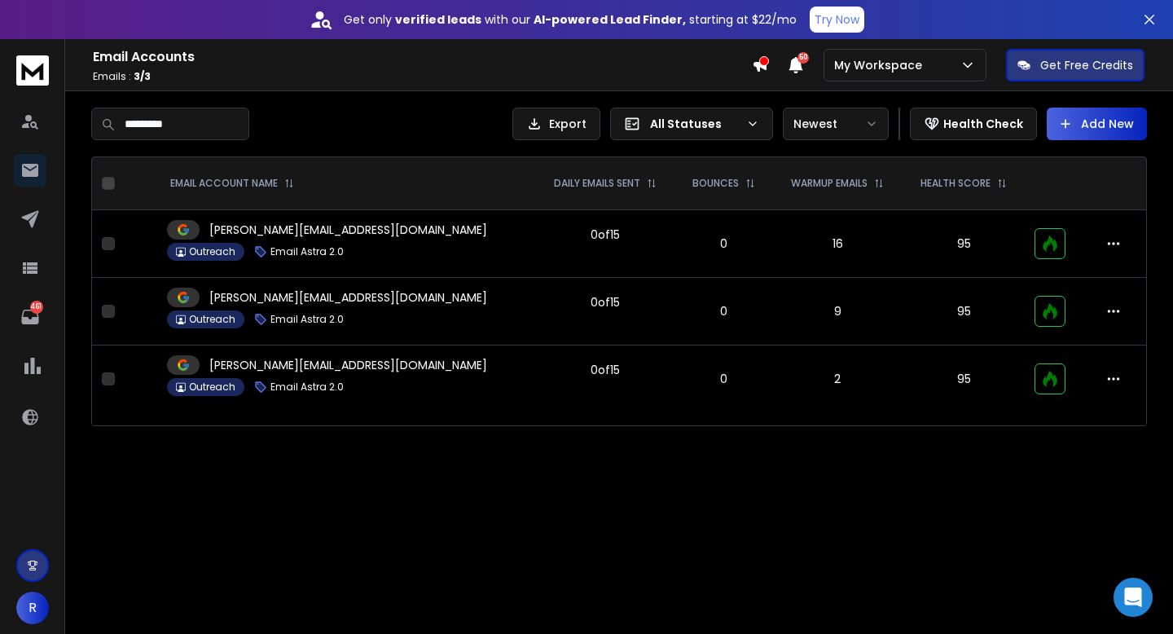
drag, startPoint x: 212, startPoint y: 121, endPoint x: 103, endPoint y: 120, distance: 109.1
click at [103, 120] on div "*********" at bounding box center [170, 124] width 158 height 33
paste input "**"
type input "**********"
click at [106, 181] on button "Select this Page" at bounding box center [108, 183] width 13 height 13
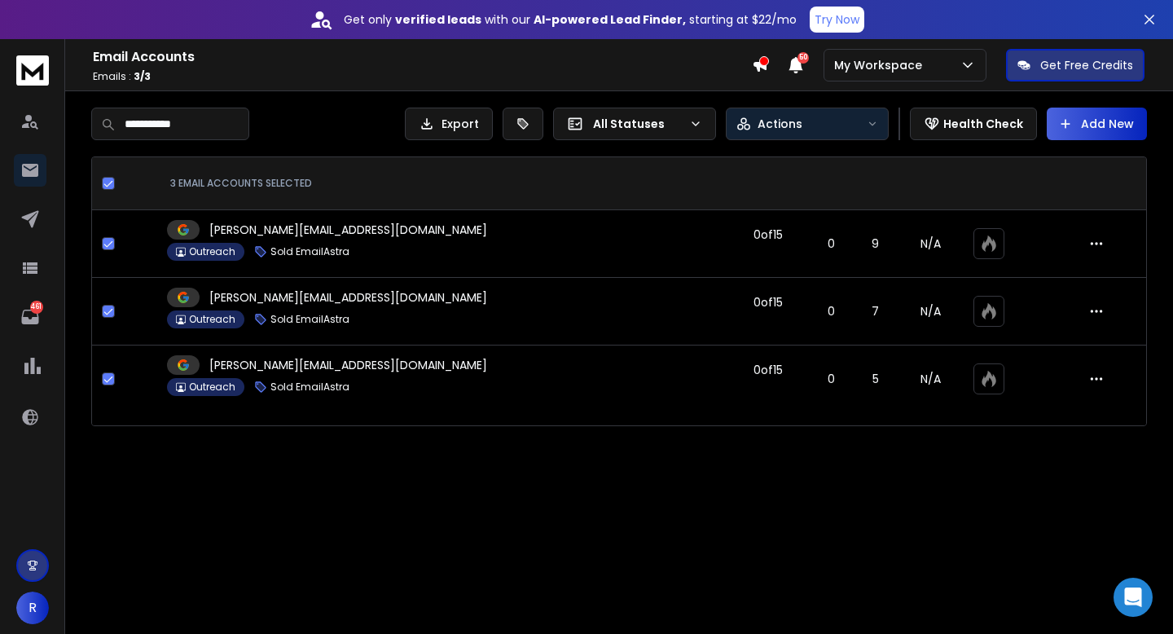
click at [832, 135] on button "Actions" at bounding box center [807, 124] width 163 height 33
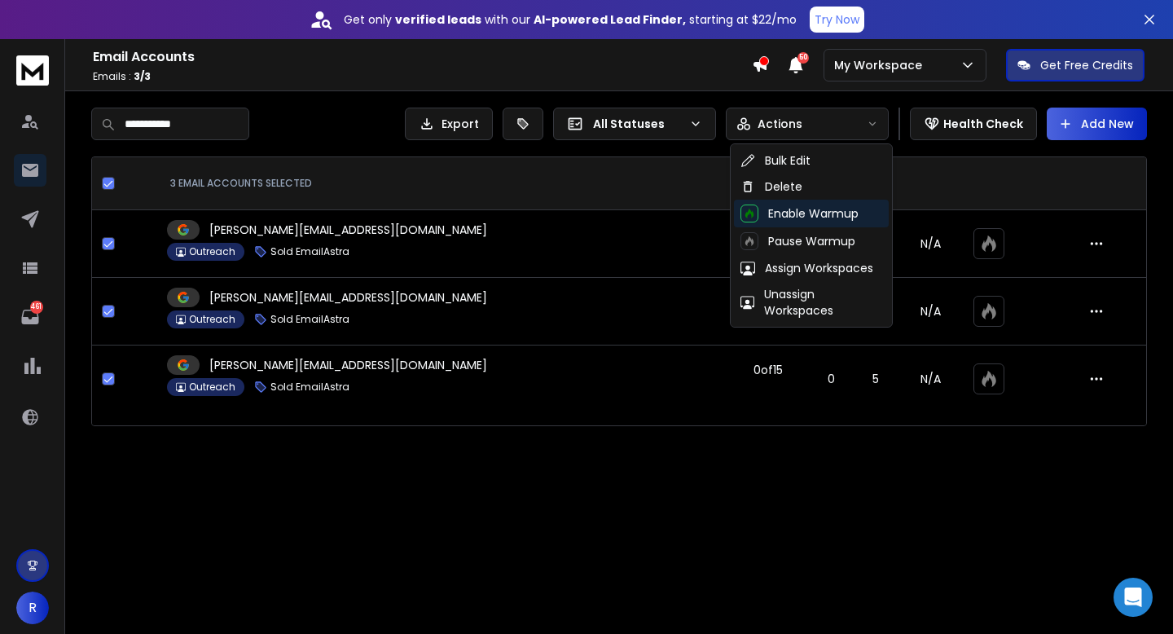
click at [789, 207] on div "Enable Warmup" at bounding box center [799, 213] width 118 height 18
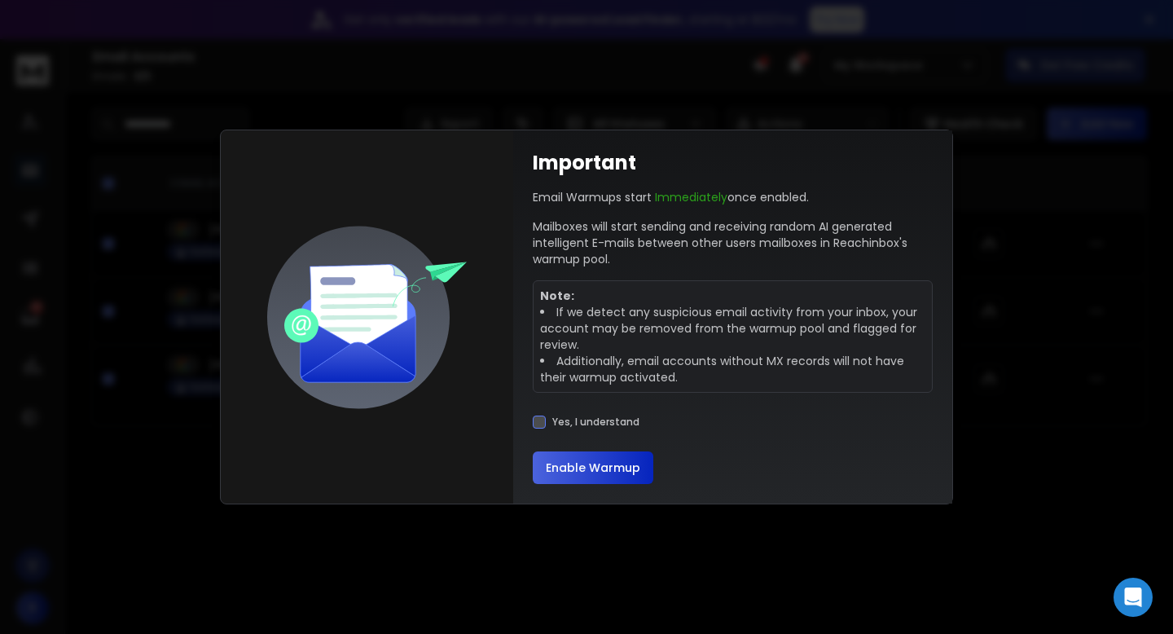
click at [542, 430] on div "Yes, I understand" at bounding box center [586, 422] width 107 height 33
click at [540, 424] on button "Yes, I understand" at bounding box center [539, 421] width 13 height 13
click at [557, 468] on button "Enable Warmup" at bounding box center [593, 467] width 121 height 33
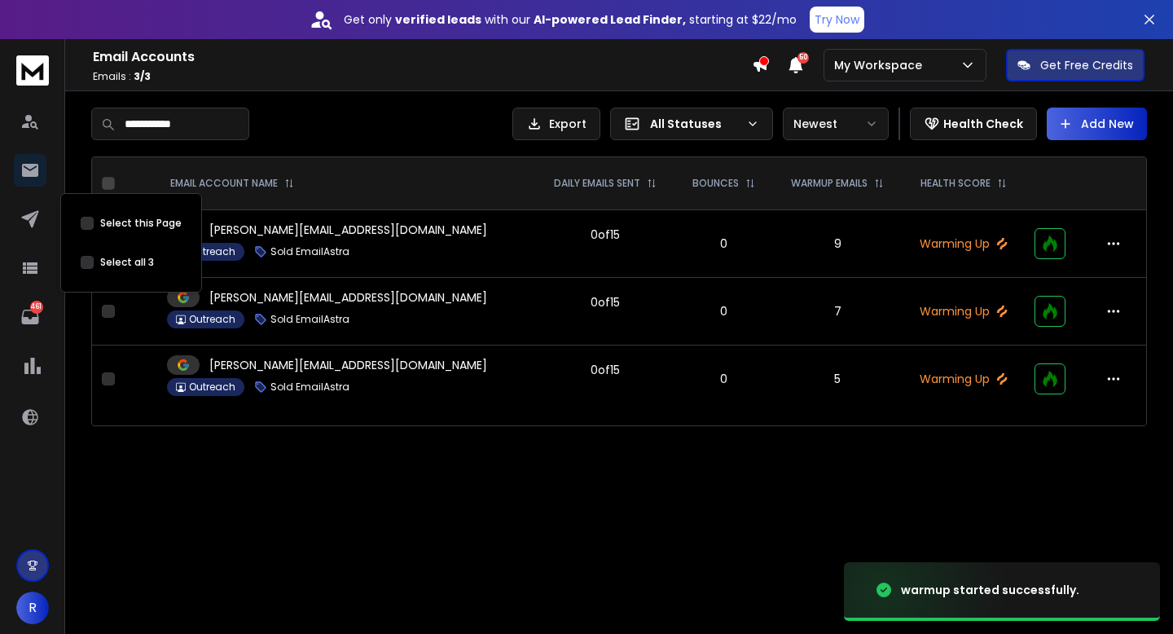
click at [108, 180] on button "Select this Page" at bounding box center [108, 183] width 13 height 13
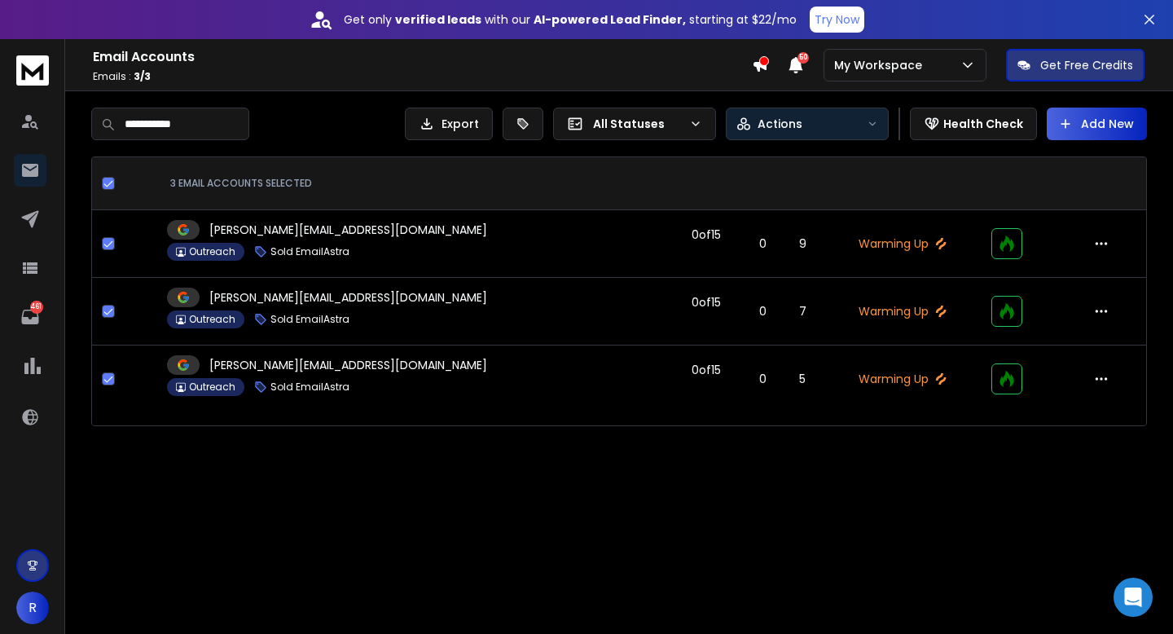
click at [829, 135] on button "Actions" at bounding box center [807, 124] width 163 height 33
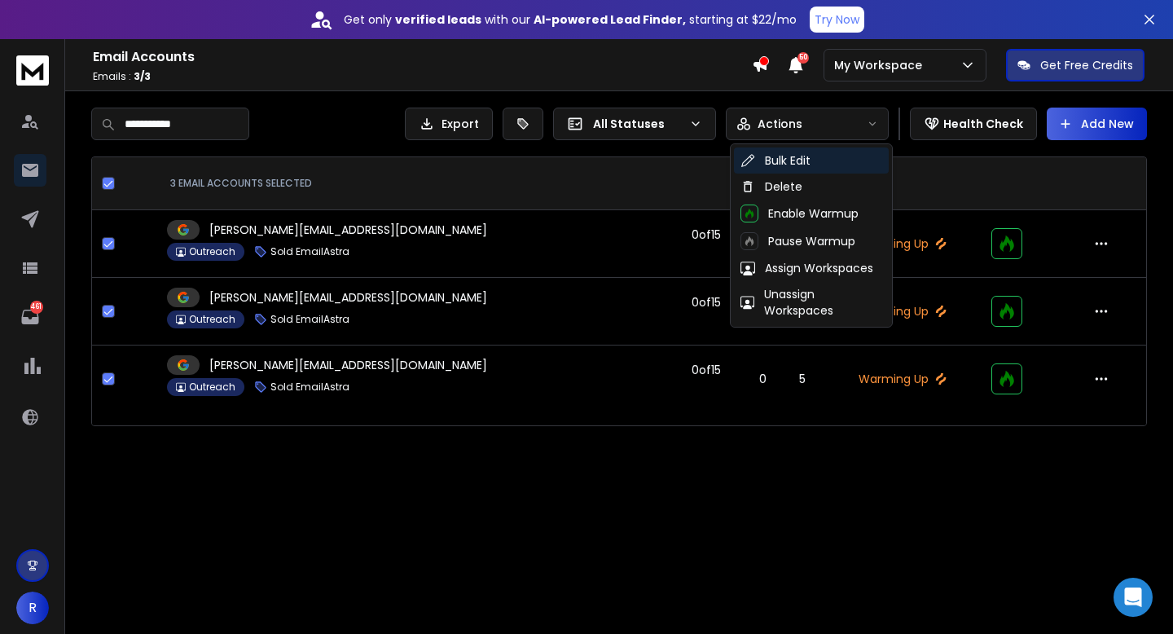
click at [806, 167] on div "Bulk Edit" at bounding box center [775, 160] width 70 height 16
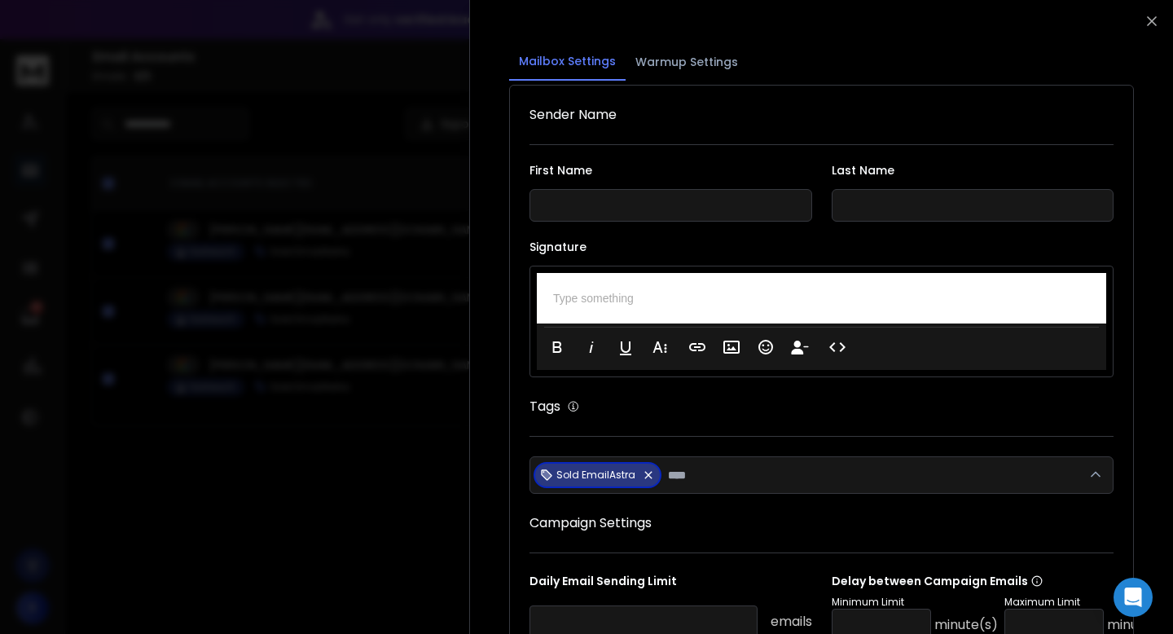
click at [648, 478] on icon at bounding box center [648, 474] width 13 height 13
click at [648, 478] on input at bounding box center [596, 474] width 127 height 29
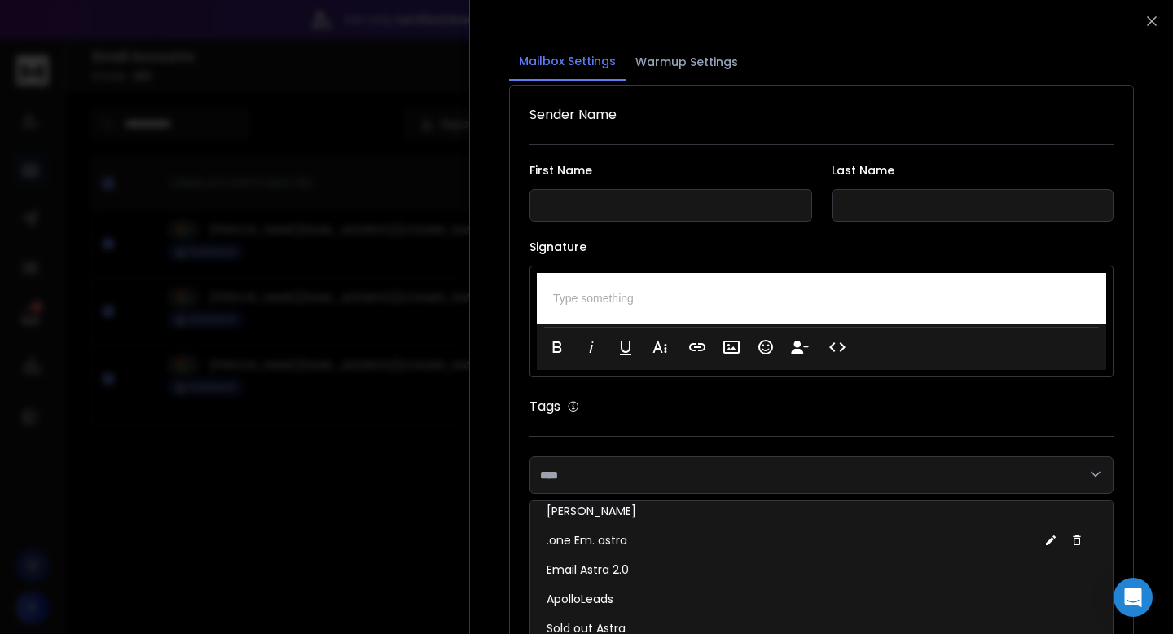
scroll to position [163, 0]
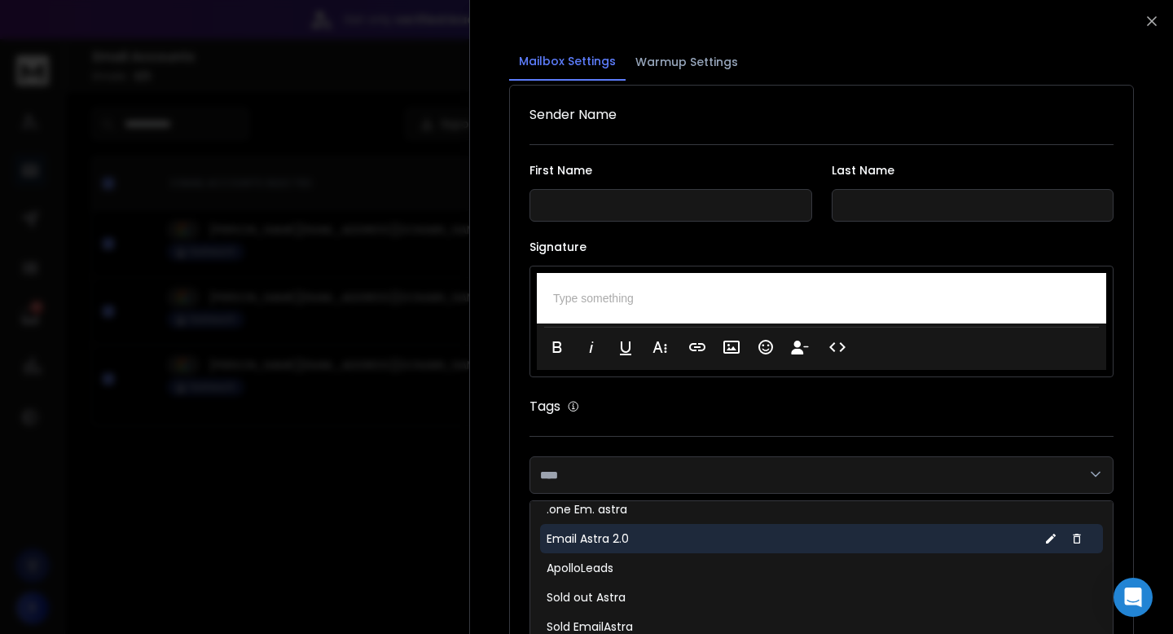
click at [636, 530] on div "Email Astra 2.0" at bounding box center [821, 538] width 563 height 29
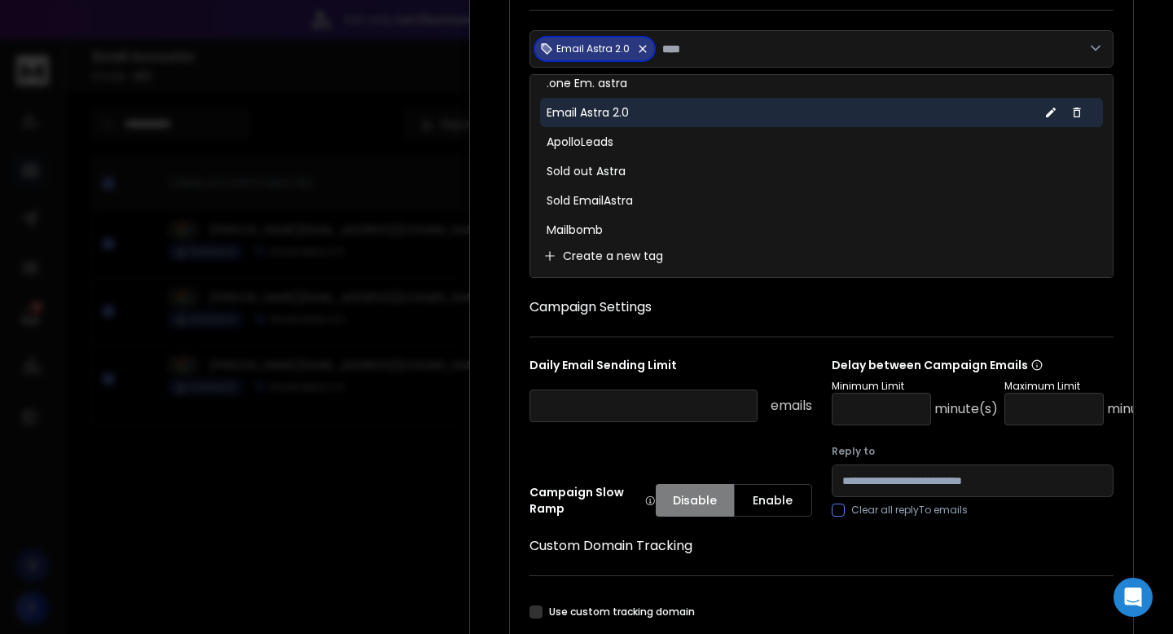
scroll to position [538, 0]
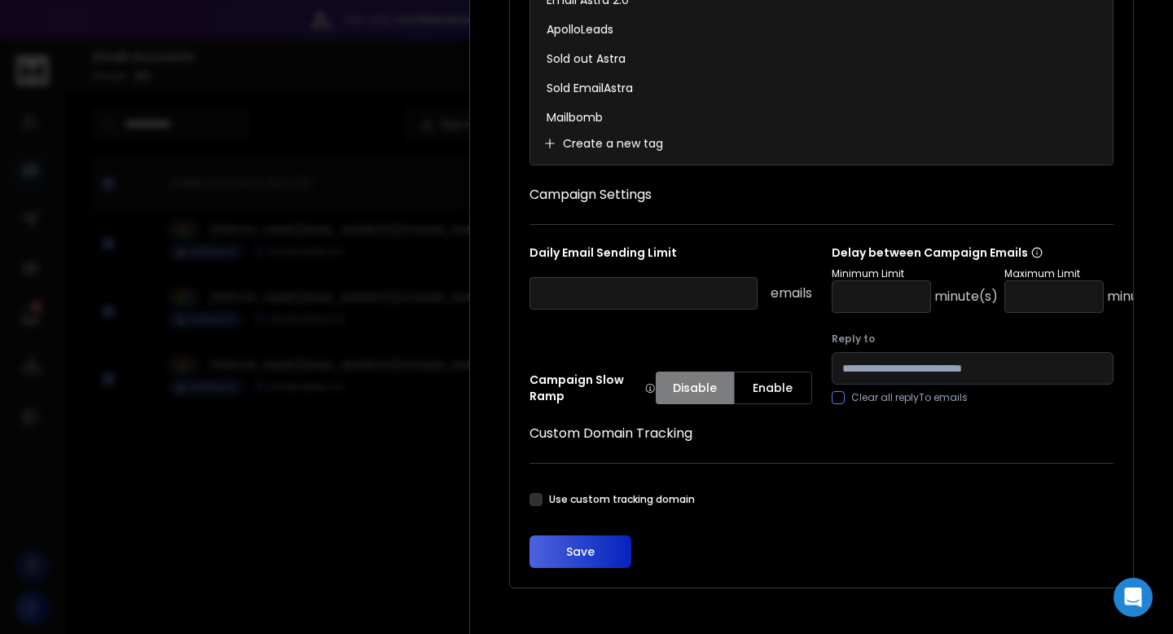
click at [601, 563] on button "Save" at bounding box center [580, 551] width 102 height 33
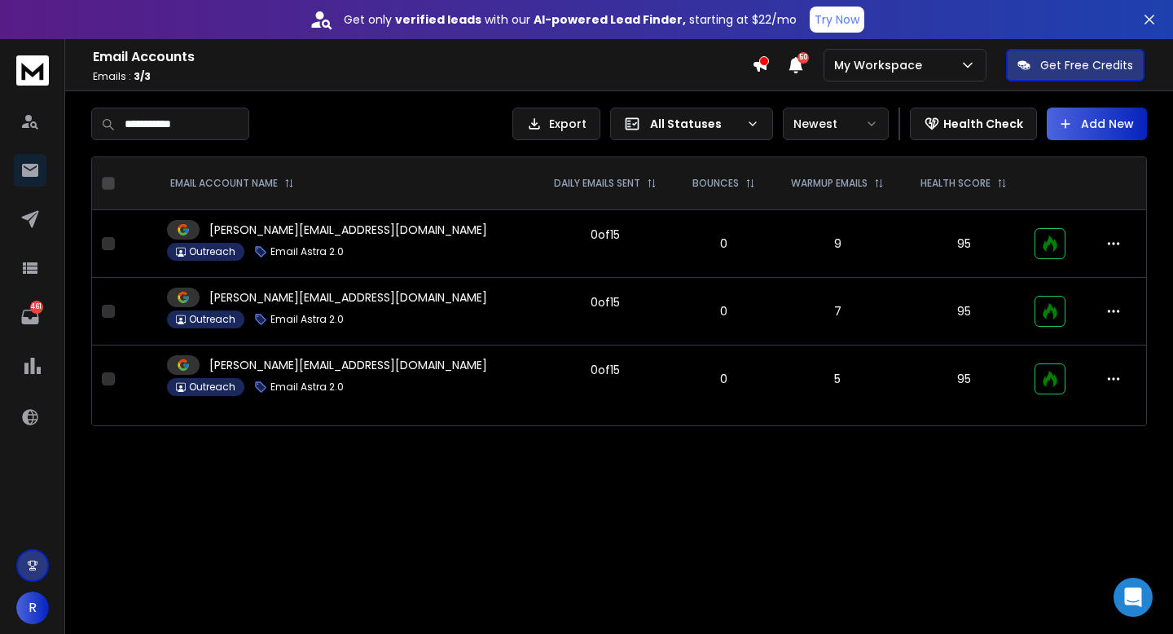
drag, startPoint x: 207, startPoint y: 120, endPoint x: 105, endPoint y: 113, distance: 102.0
click at [105, 113] on input "**********" at bounding box center [170, 124] width 158 height 33
paste input
type input "**********"
